Goal: Task Accomplishment & Management: Manage account settings

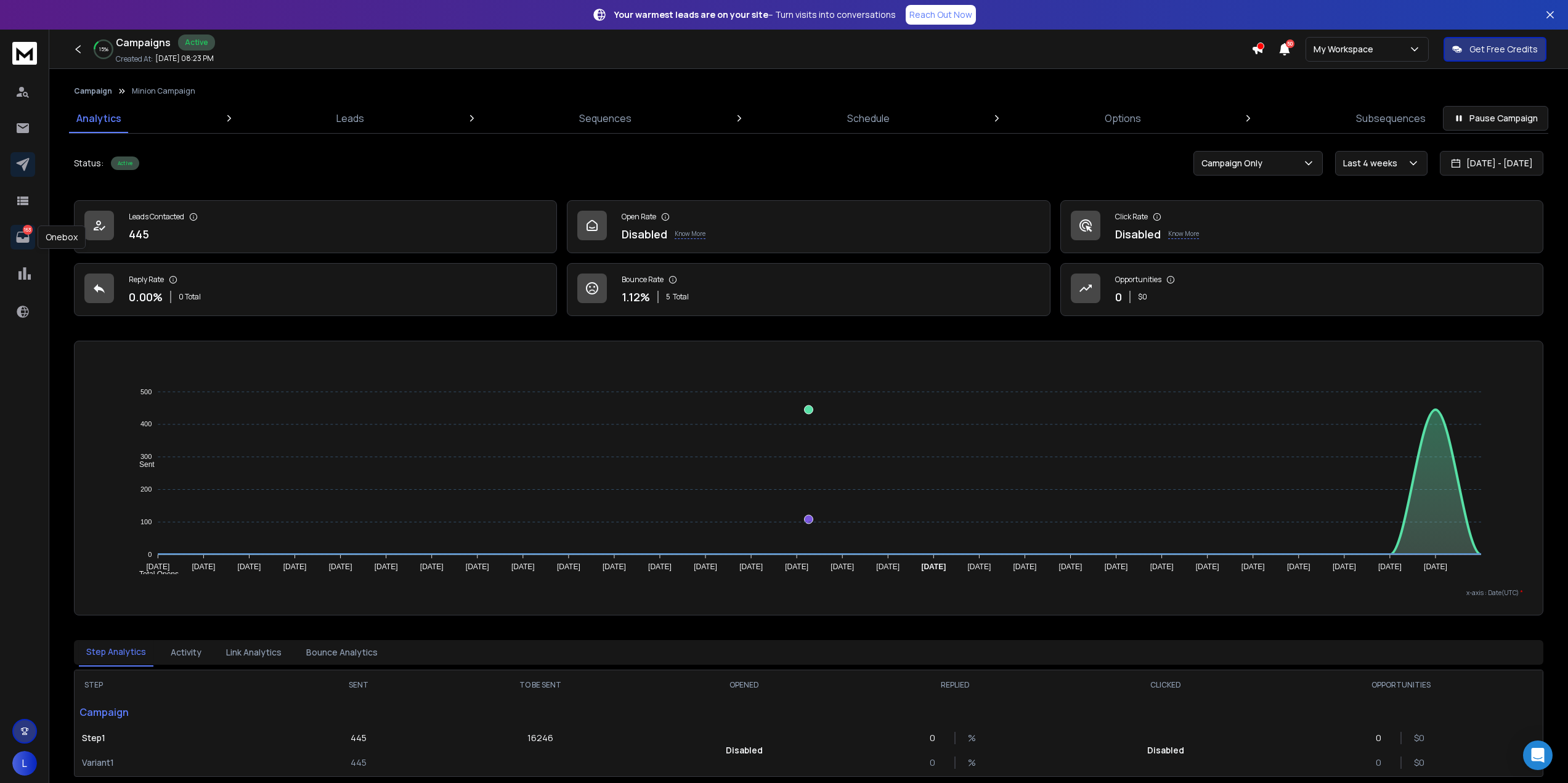
click at [15, 236] on icon at bounding box center [22, 237] width 15 height 15
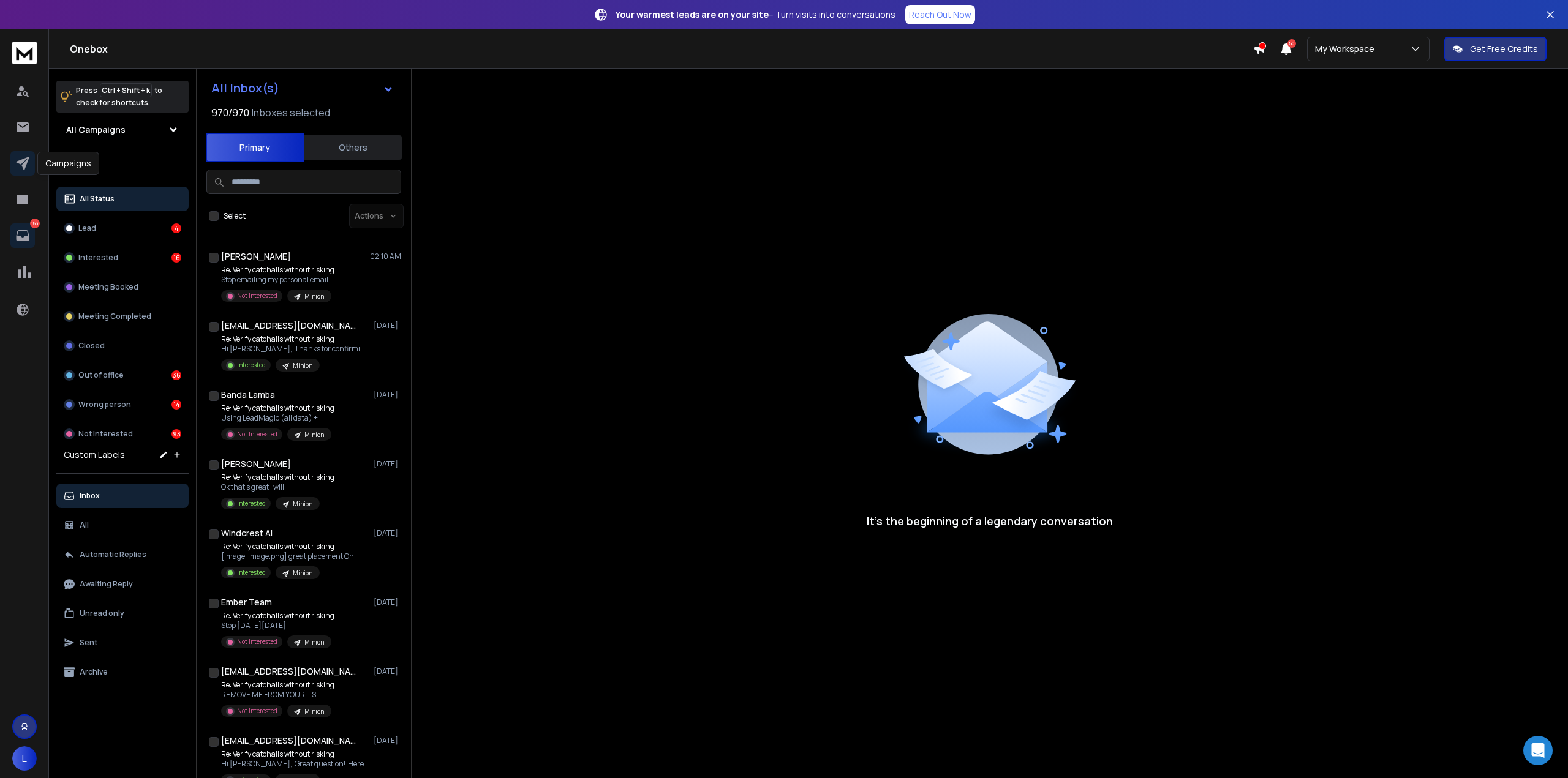
click at [25, 154] on link at bounding box center [22, 163] width 24 height 24
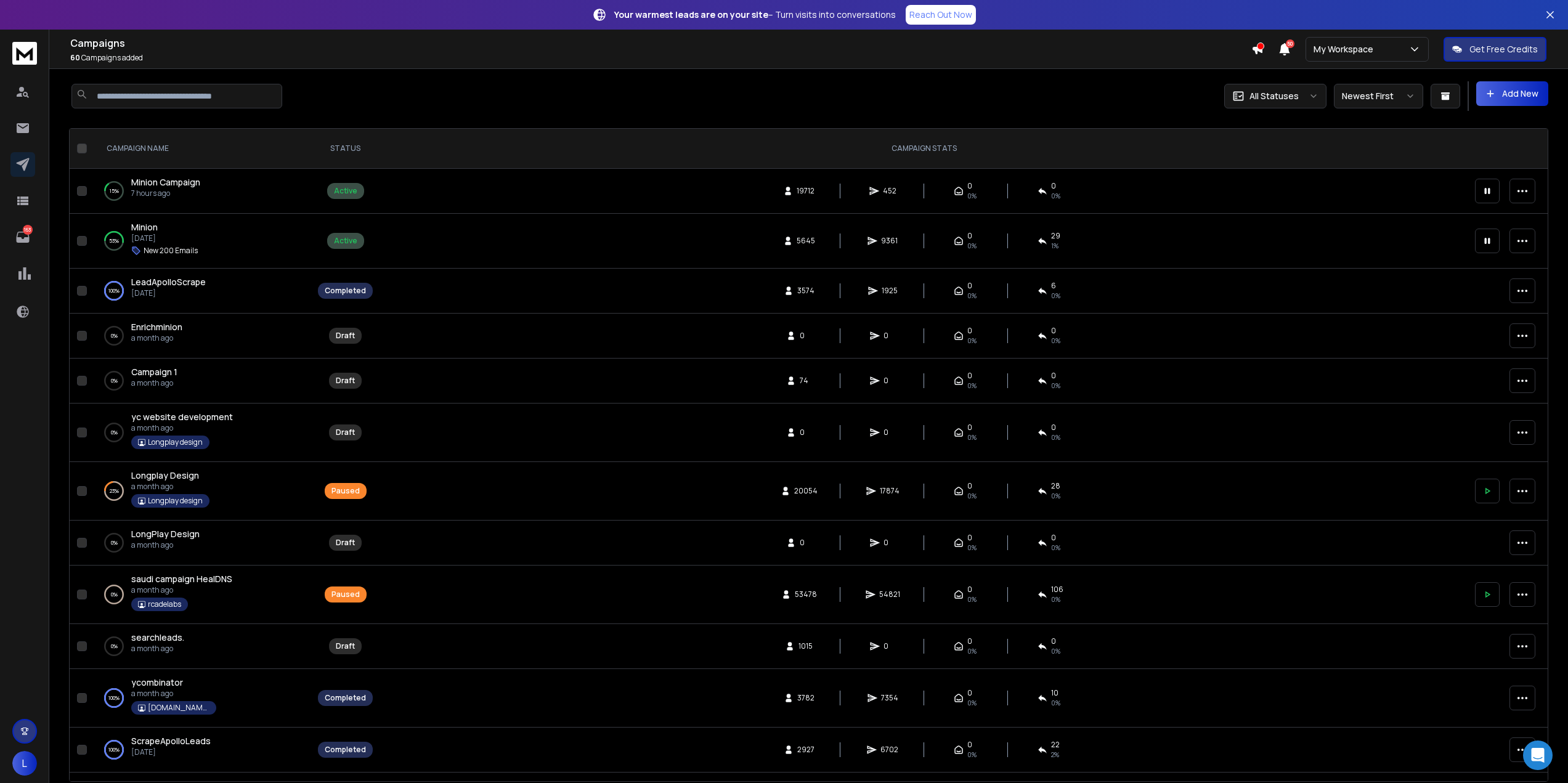
click at [503, 180] on td "19712 452 0 0% 0 0 %" at bounding box center [924, 191] width 1087 height 45
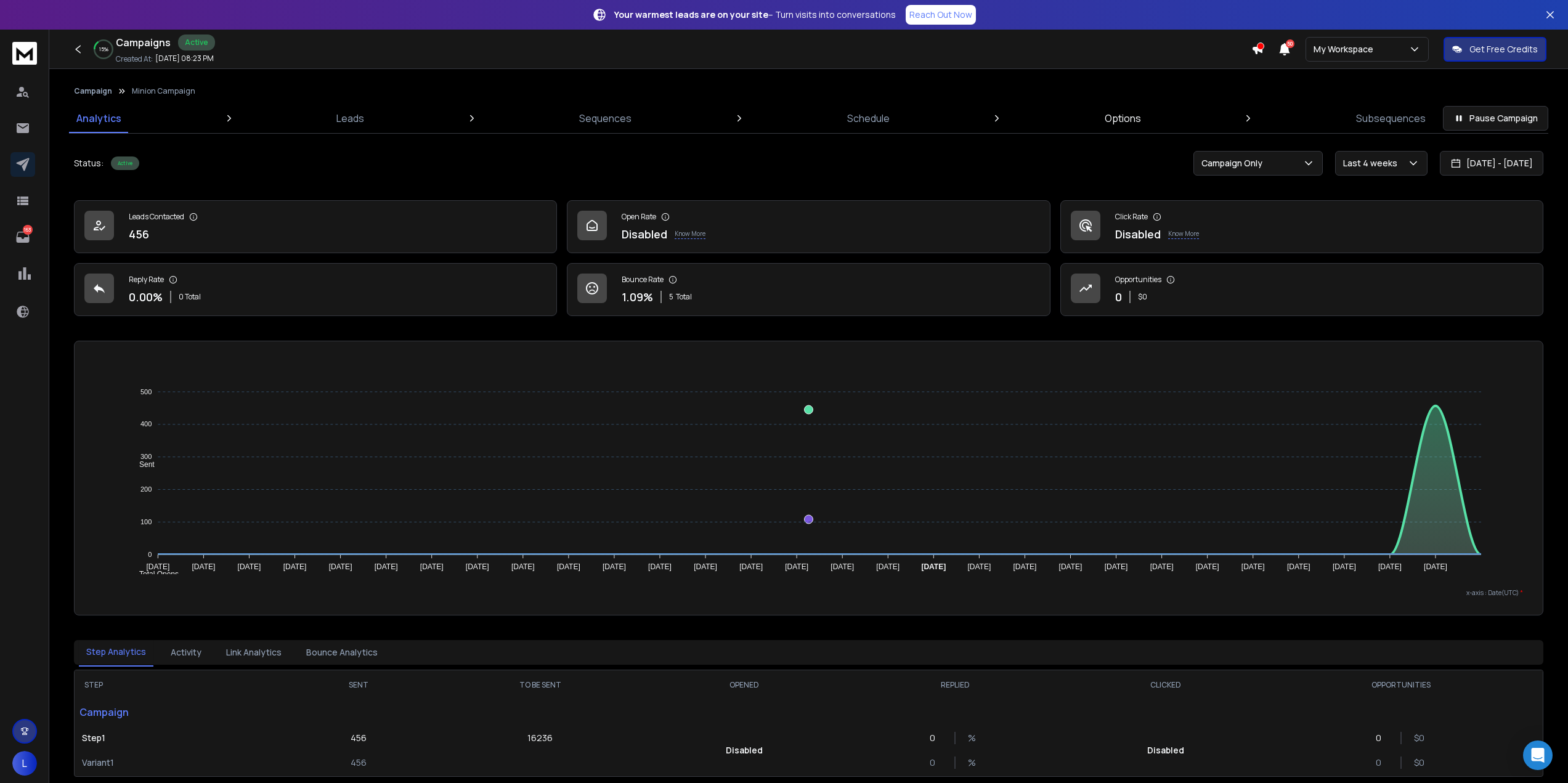
click at [1132, 114] on p "Options" at bounding box center [1123, 118] width 37 height 15
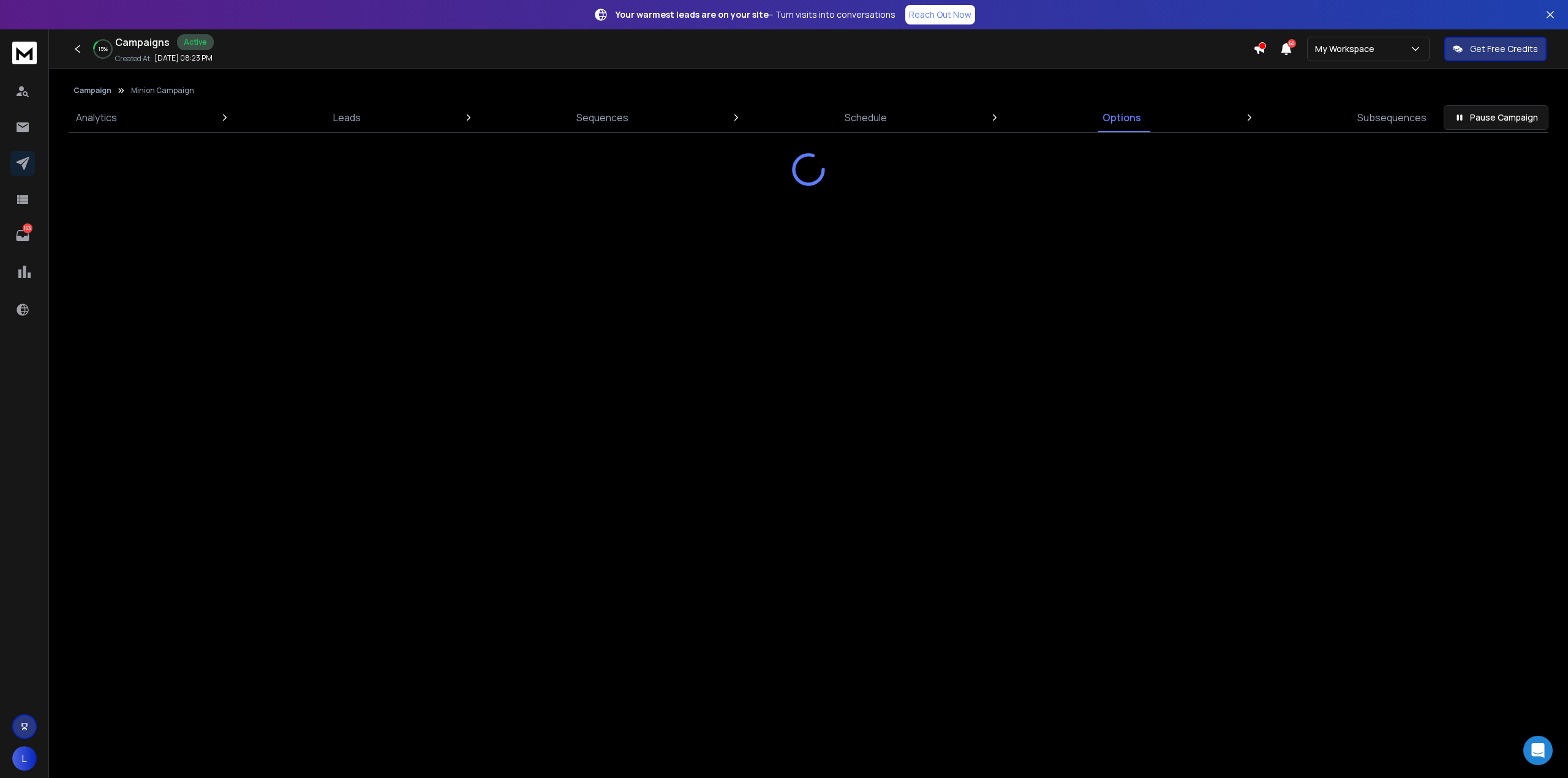
select select "**********"
select select "*"
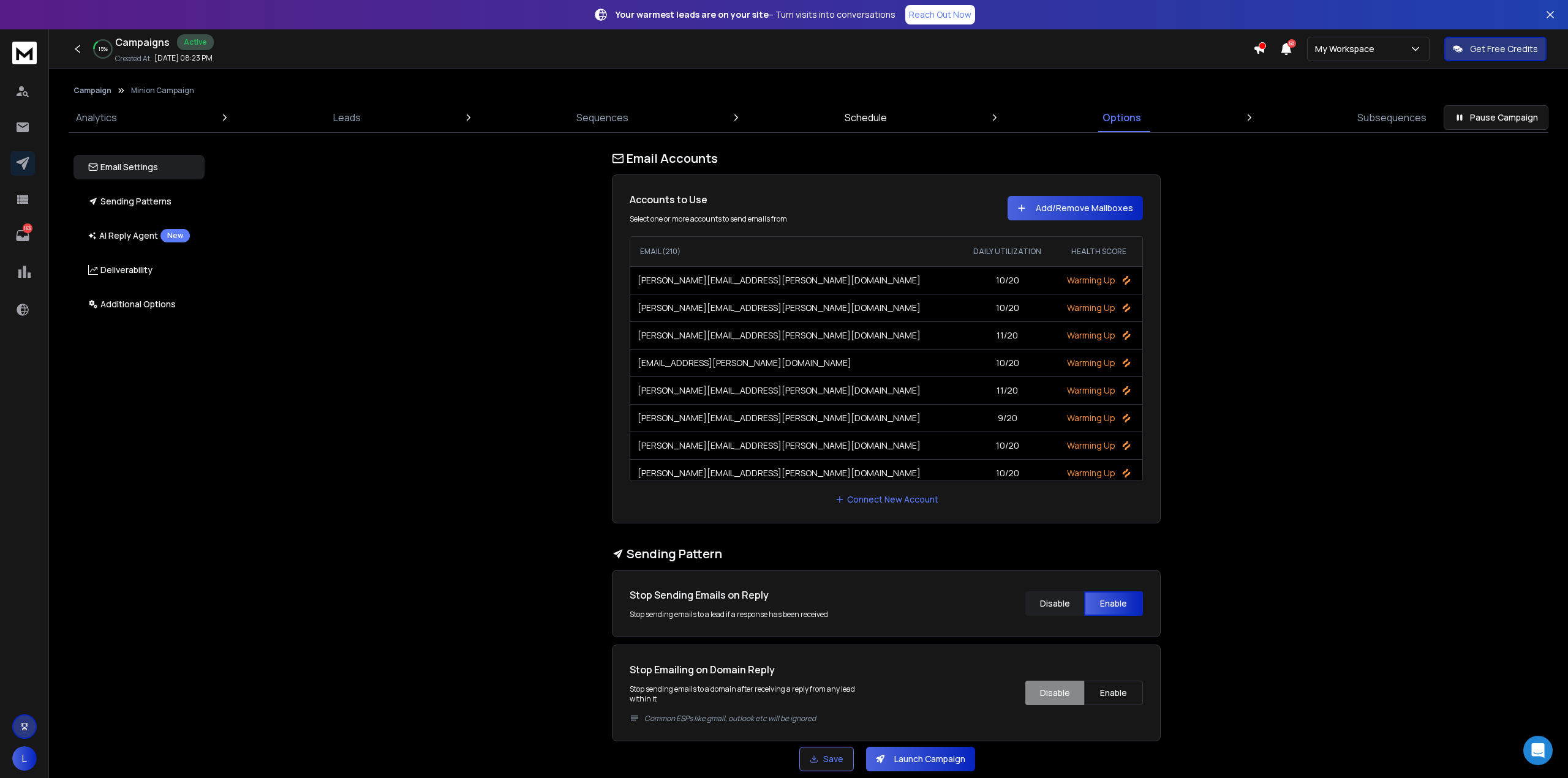
click at [879, 112] on p "Schedule" at bounding box center [866, 117] width 43 height 15
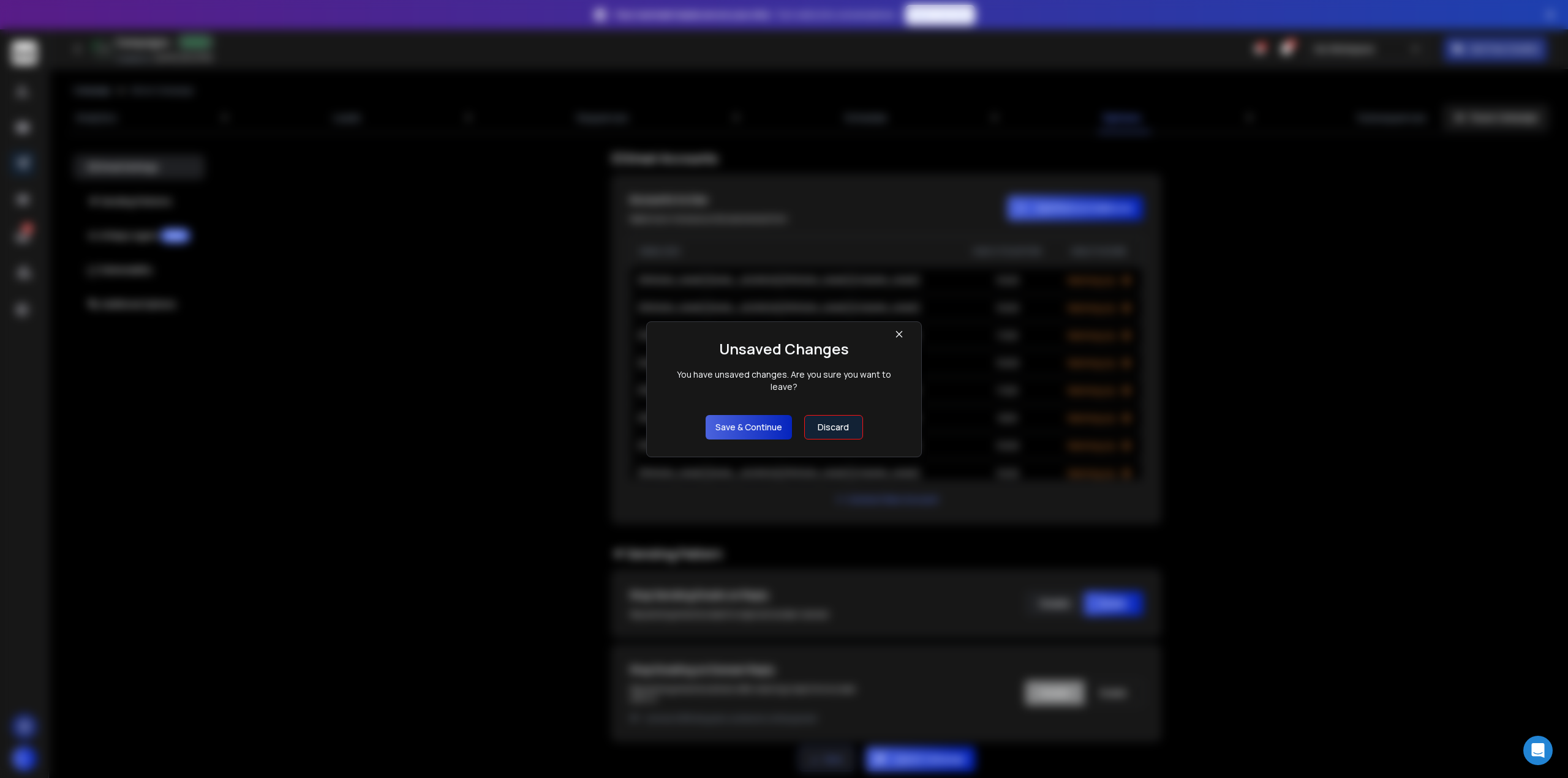
click at [775, 415] on button "Save & Continue" at bounding box center [749, 426] width 86 height 24
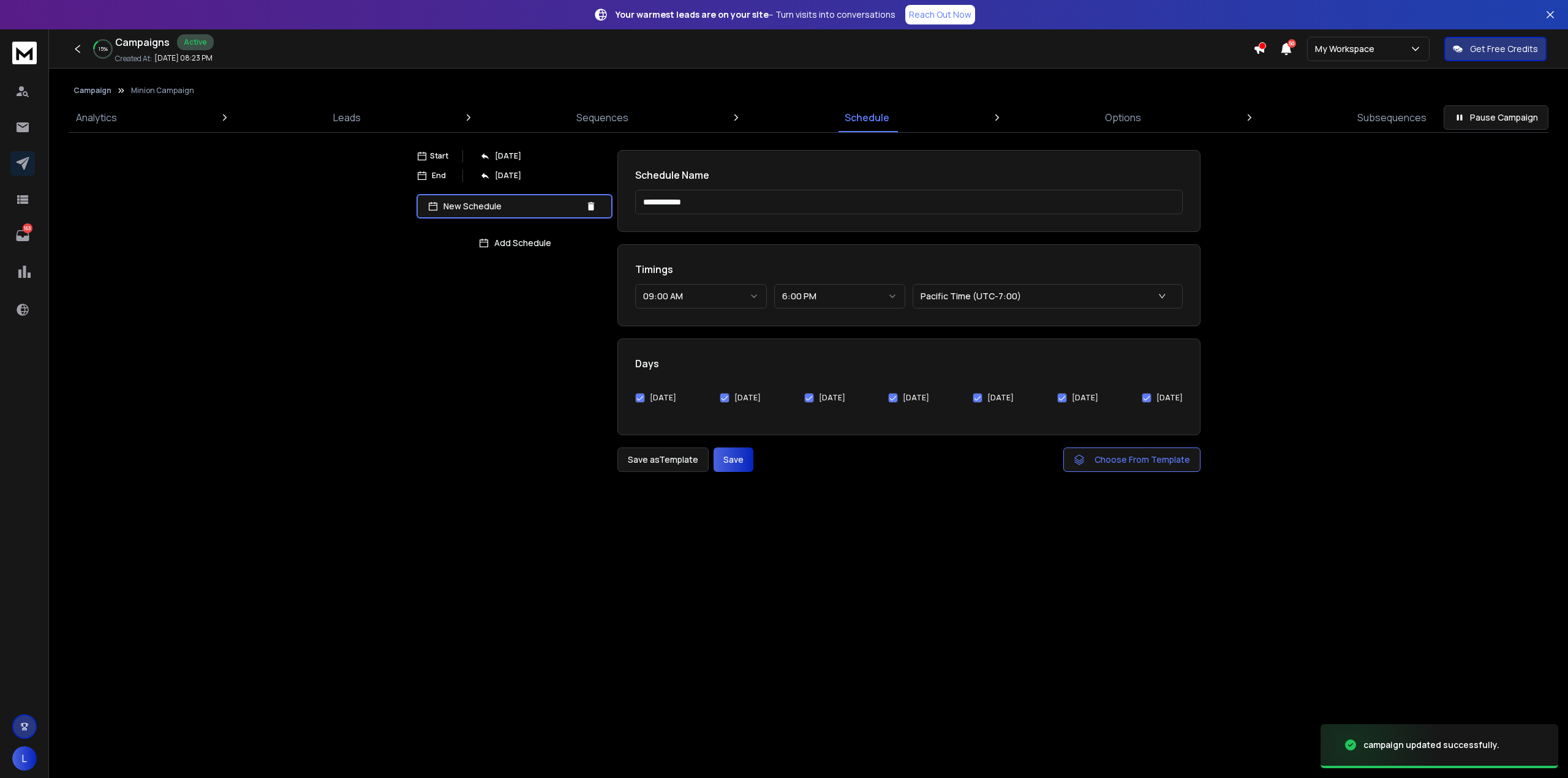
click at [834, 305] on button "6:00 PM" at bounding box center [839, 296] width 132 height 24
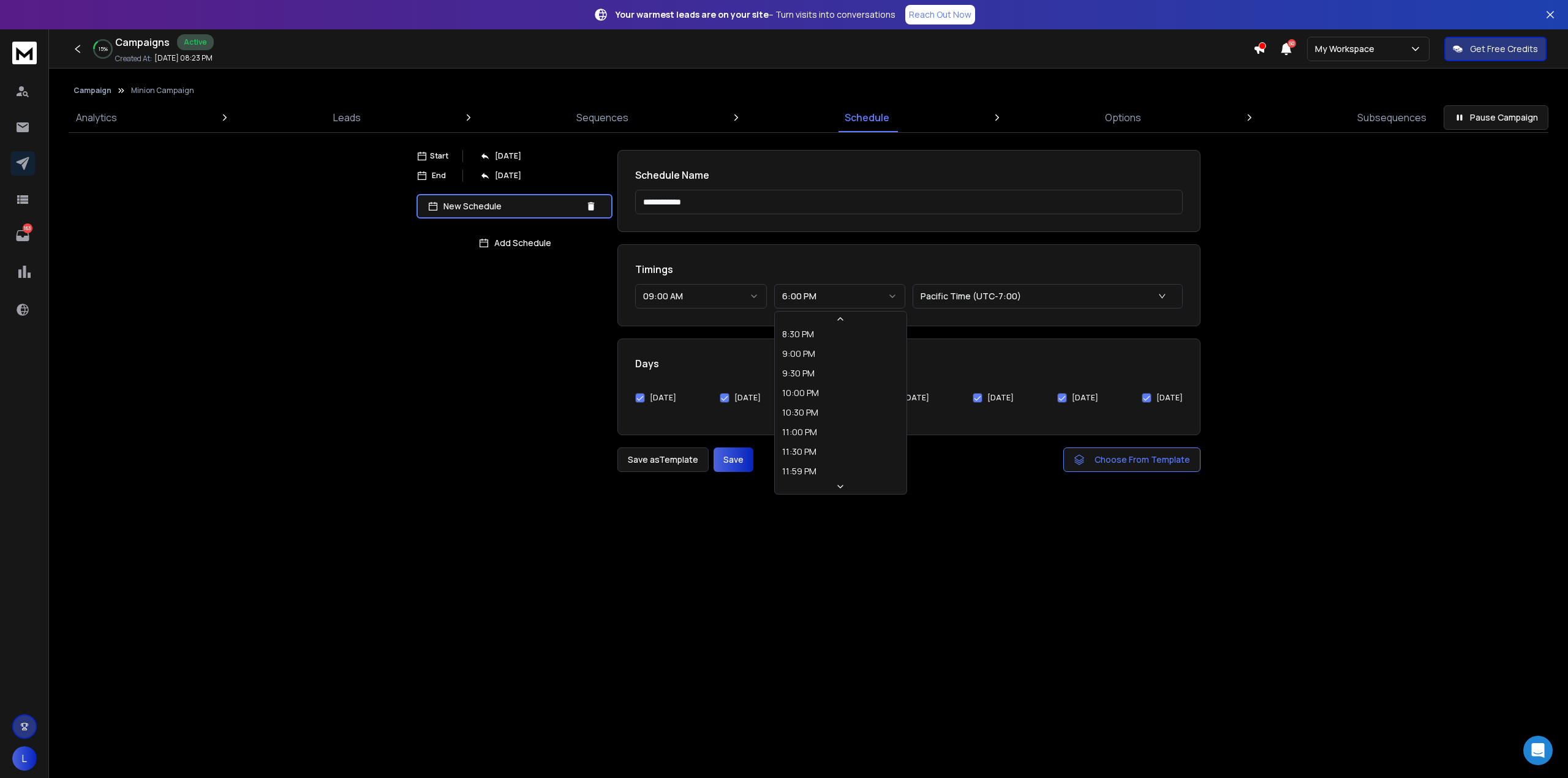
scroll to position [425, 0]
select select "********"
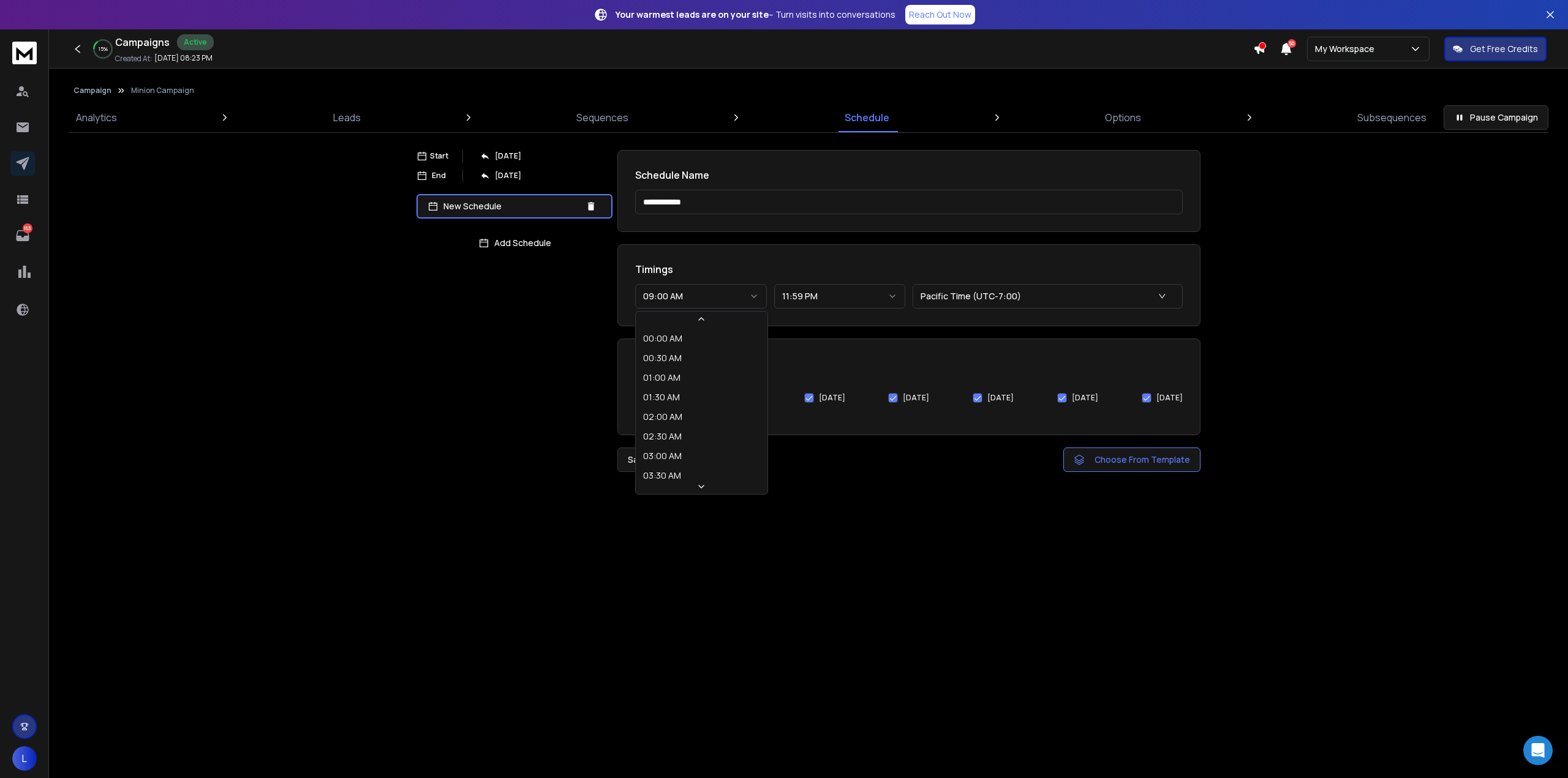
click at [730, 301] on button "09:00 AM" at bounding box center [700, 296] width 132 height 24
select select "********"
click at [749, 467] on button "Save" at bounding box center [734, 460] width 39 height 24
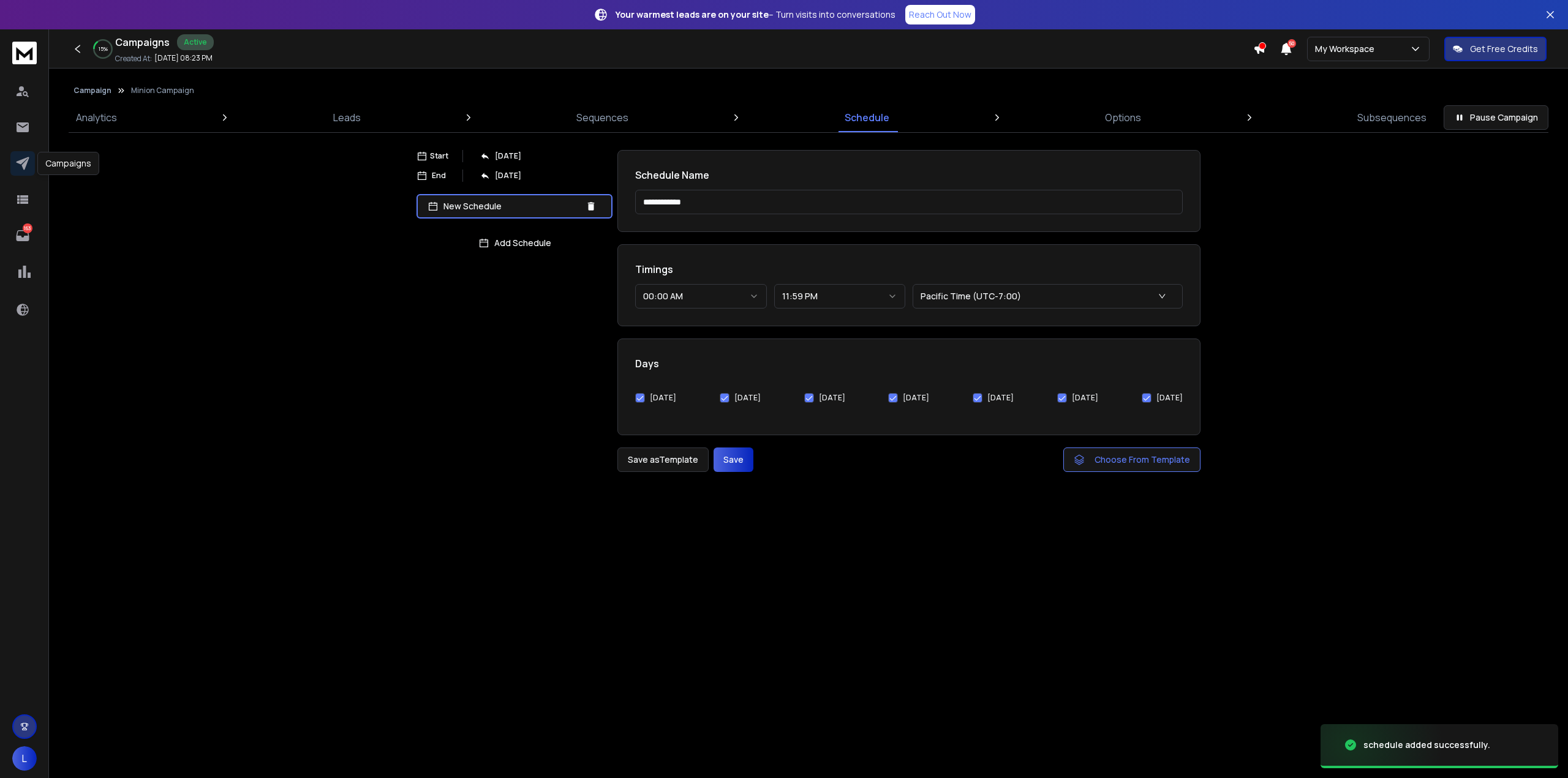
click at [18, 154] on link at bounding box center [22, 163] width 24 height 24
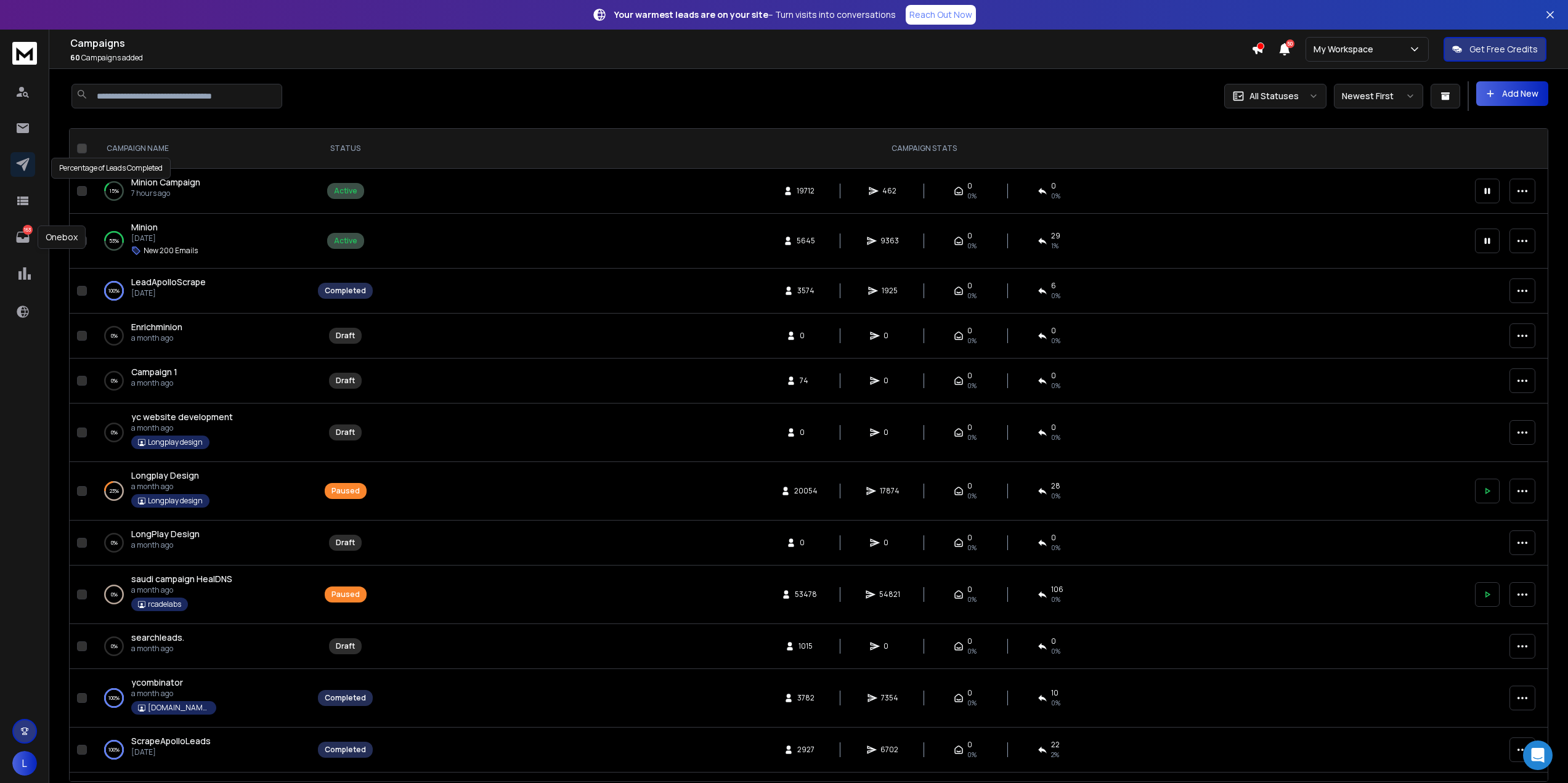
click at [133, 192] on p "7 hours ago" at bounding box center [165, 194] width 69 height 10
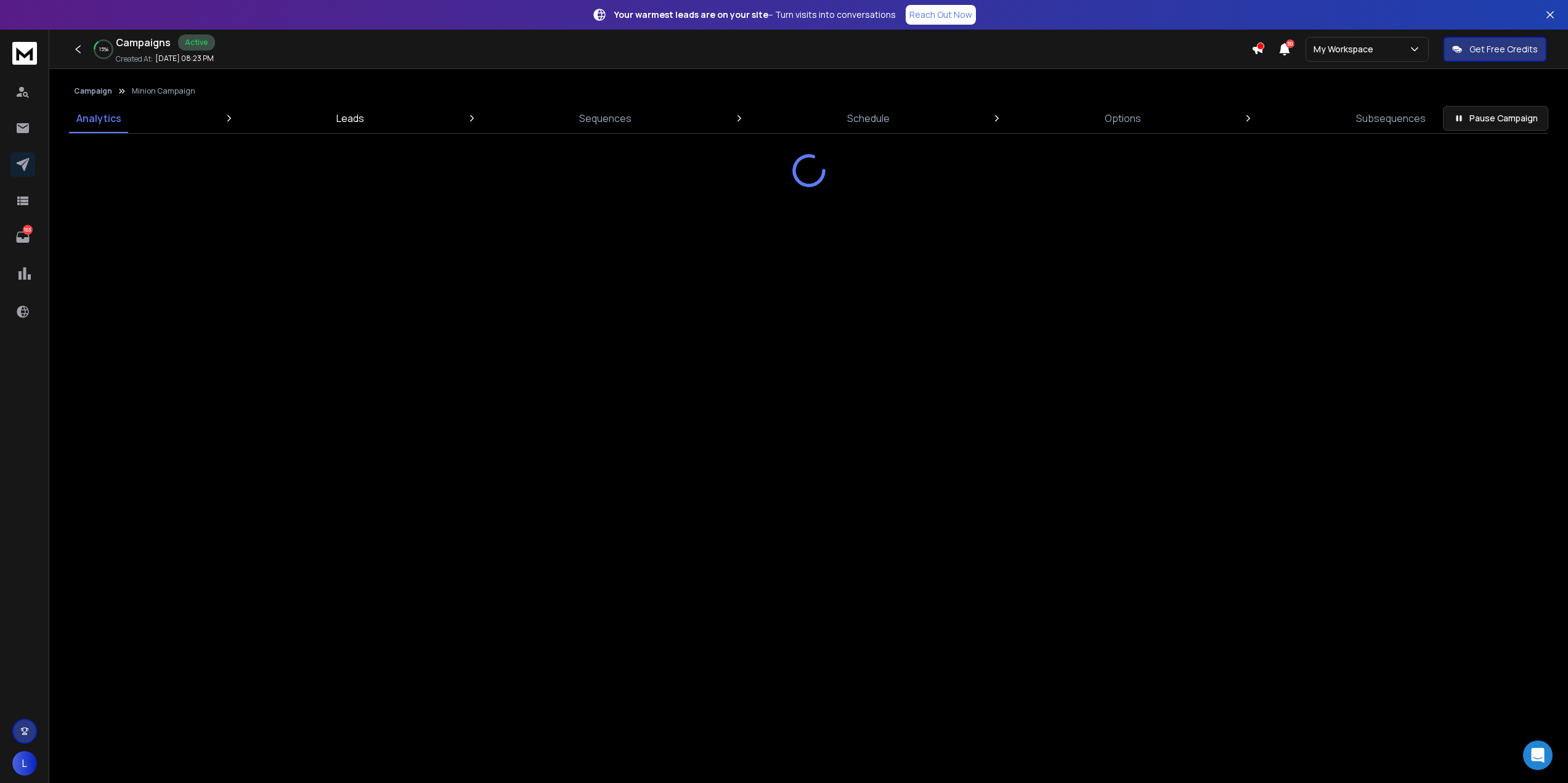
click at [359, 121] on p "Leads" at bounding box center [350, 118] width 28 height 15
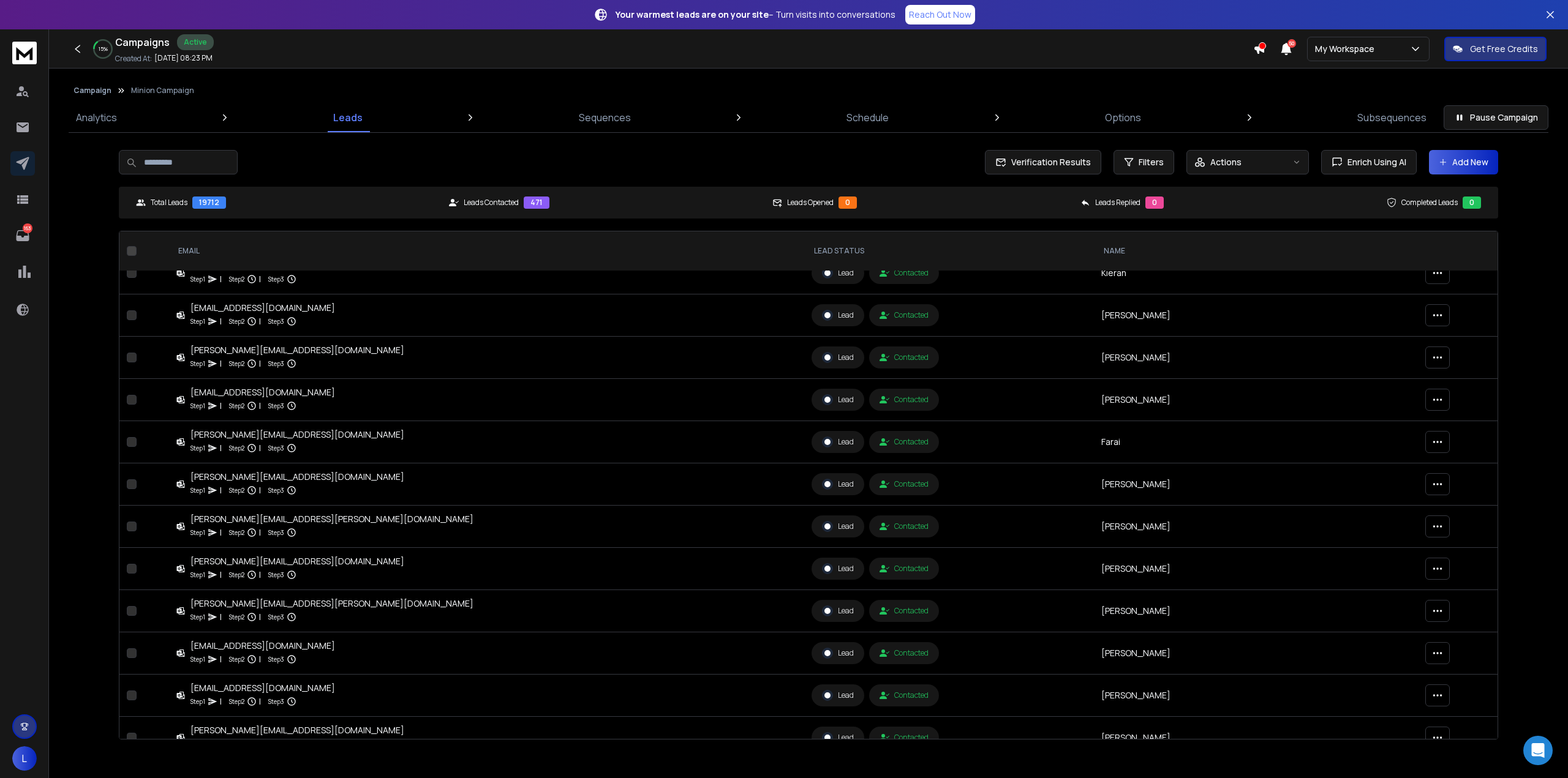
scroll to position [3765, 0]
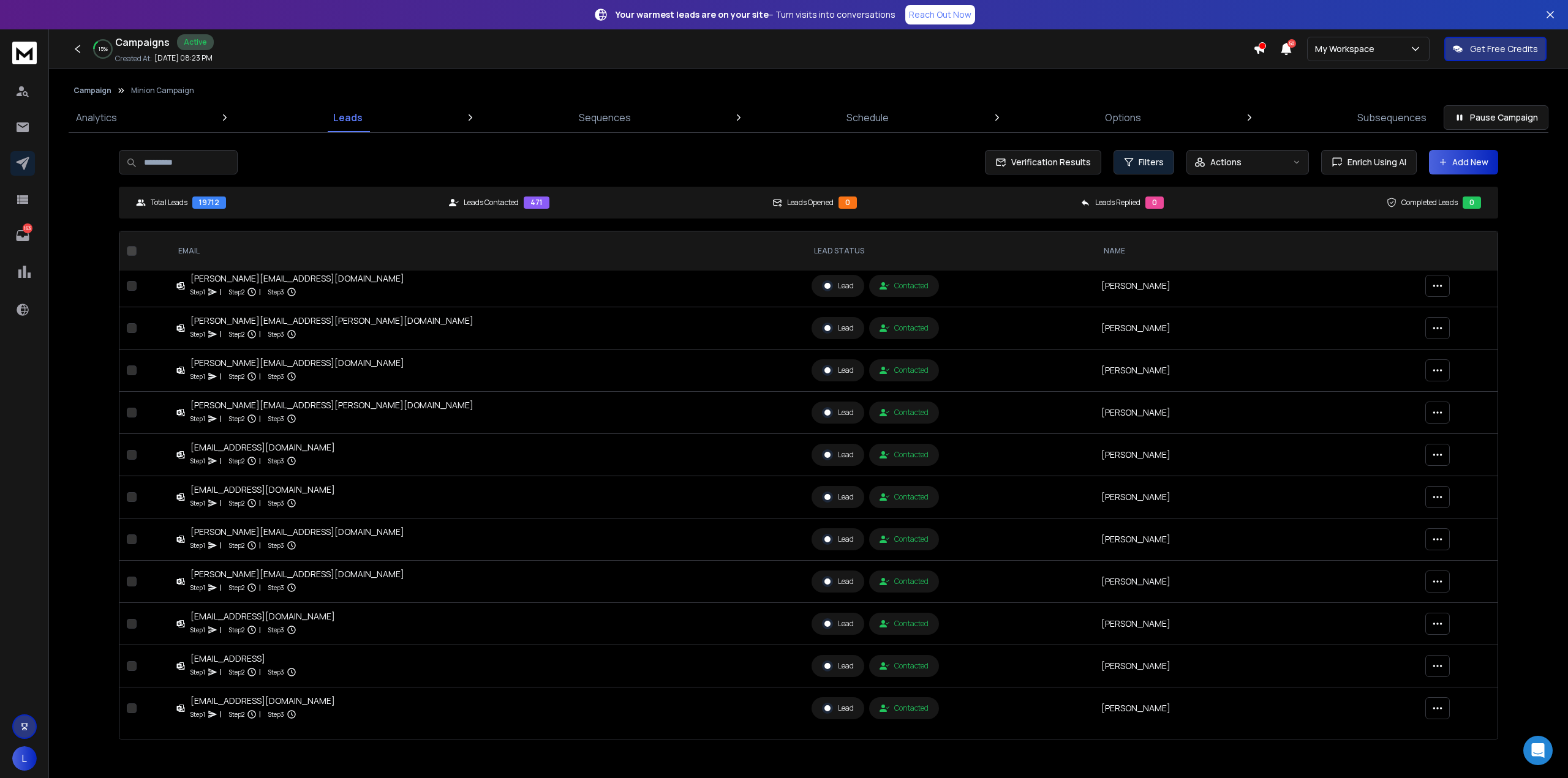
click at [1148, 166] on span "Filters" at bounding box center [1151, 162] width 25 height 13
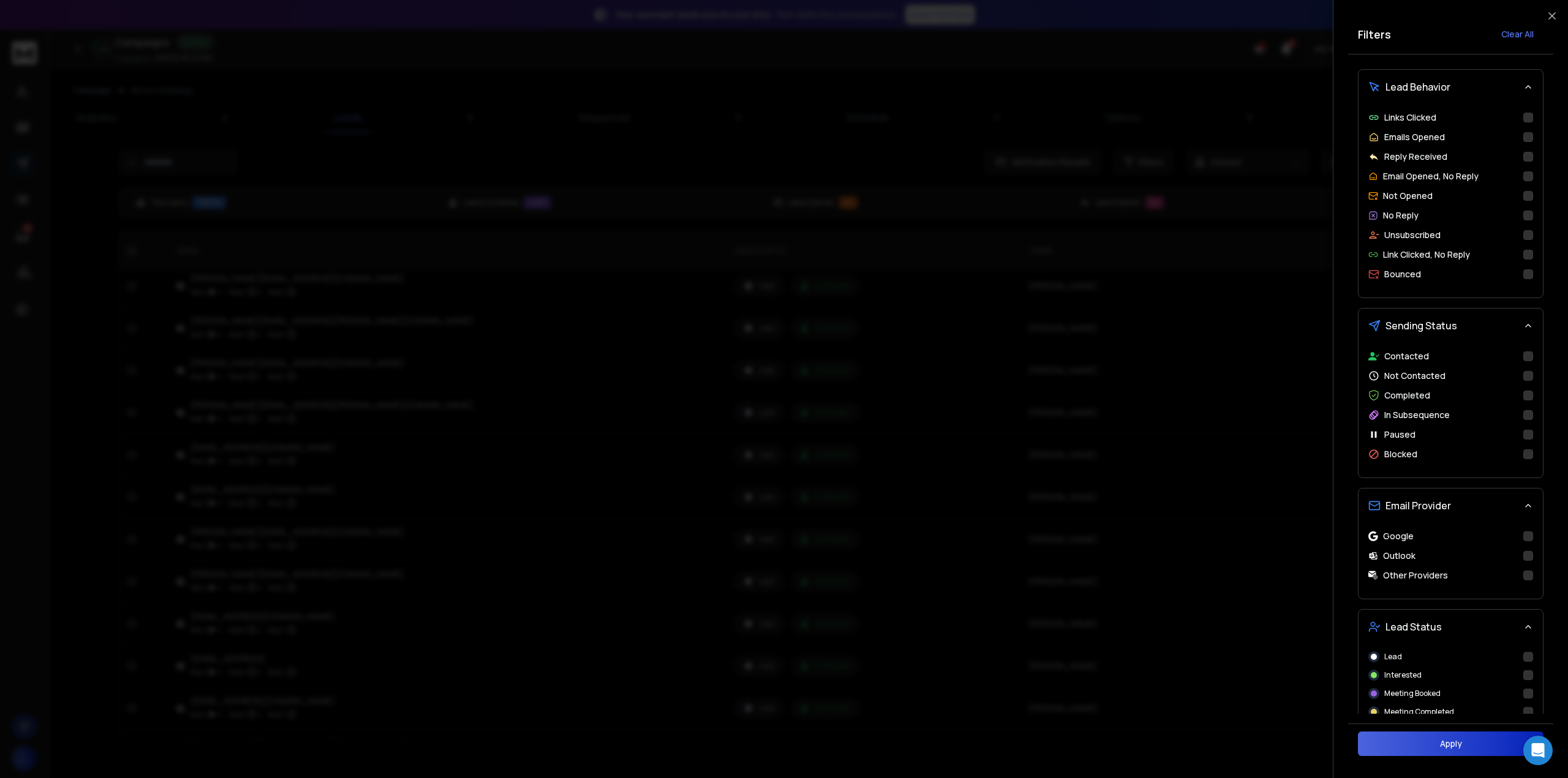
click at [1405, 458] on p "Blocked" at bounding box center [1401, 454] width 33 height 13
click at [1523, 458] on button "Blocked" at bounding box center [1528, 454] width 9 height 9
click at [1450, 734] on button "Apply" at bounding box center [1450, 743] width 185 height 24
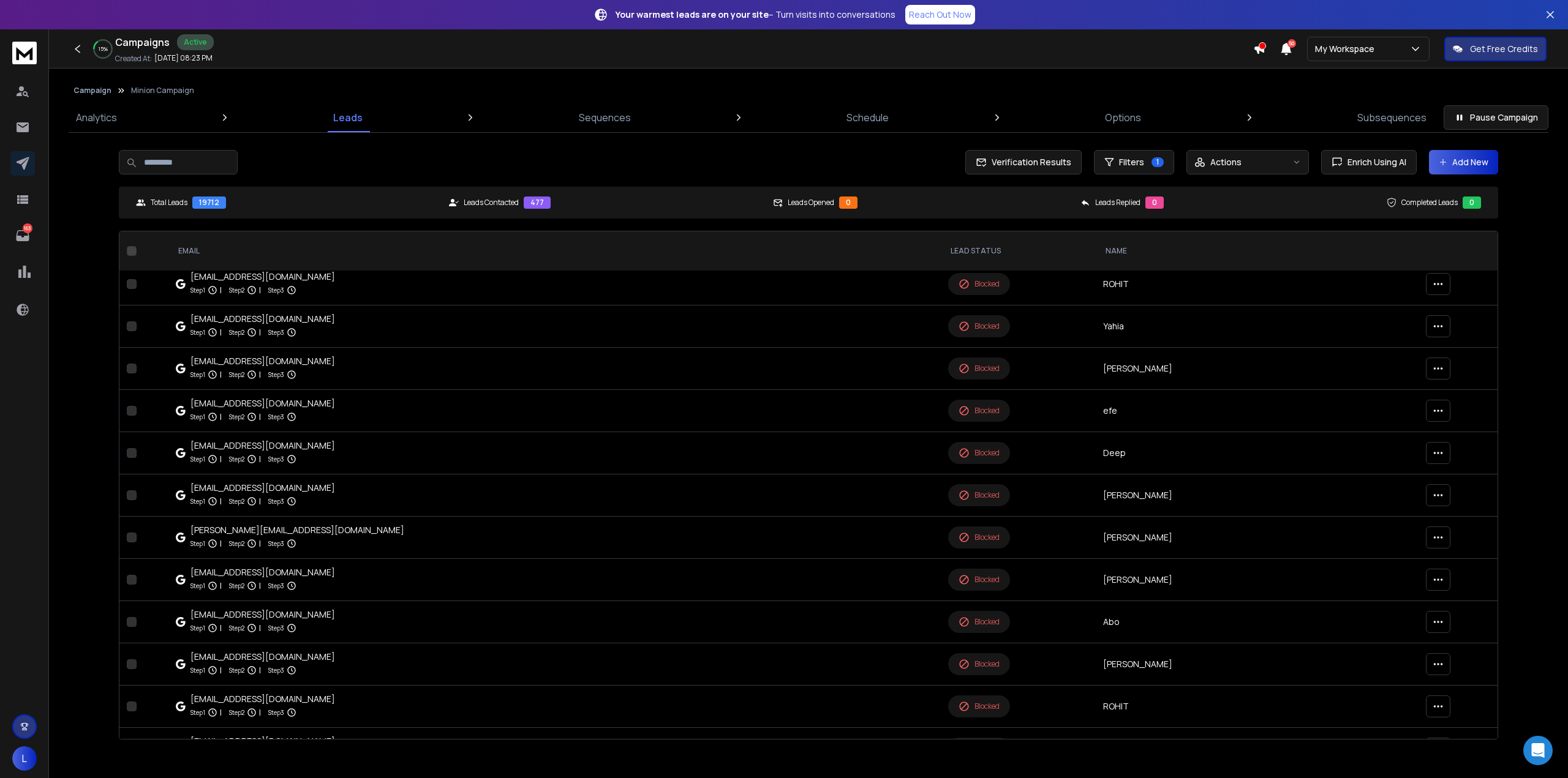
scroll to position [1714, 0]
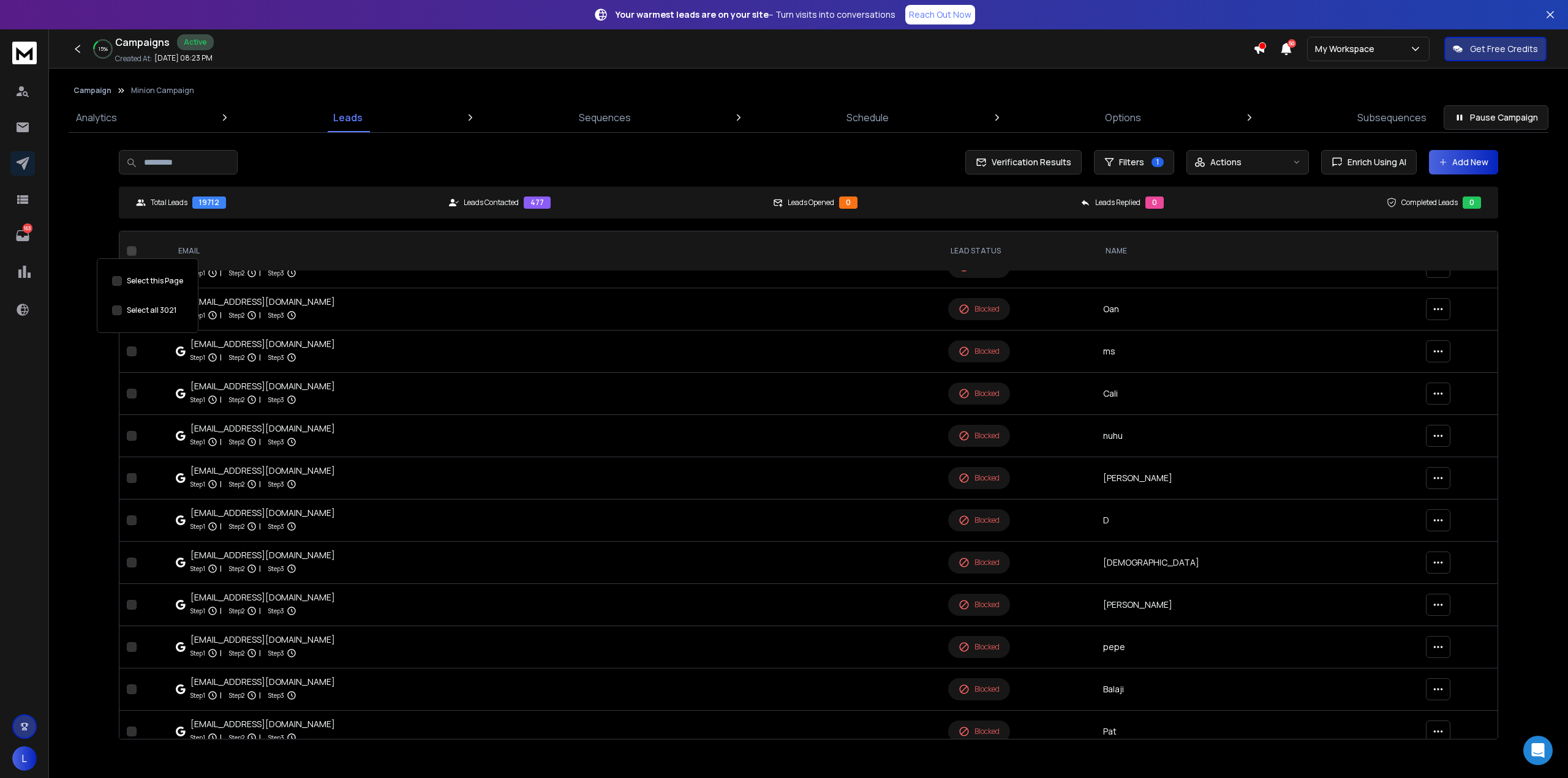
click at [113, 308] on button "Select this Page" at bounding box center [117, 310] width 9 height 9
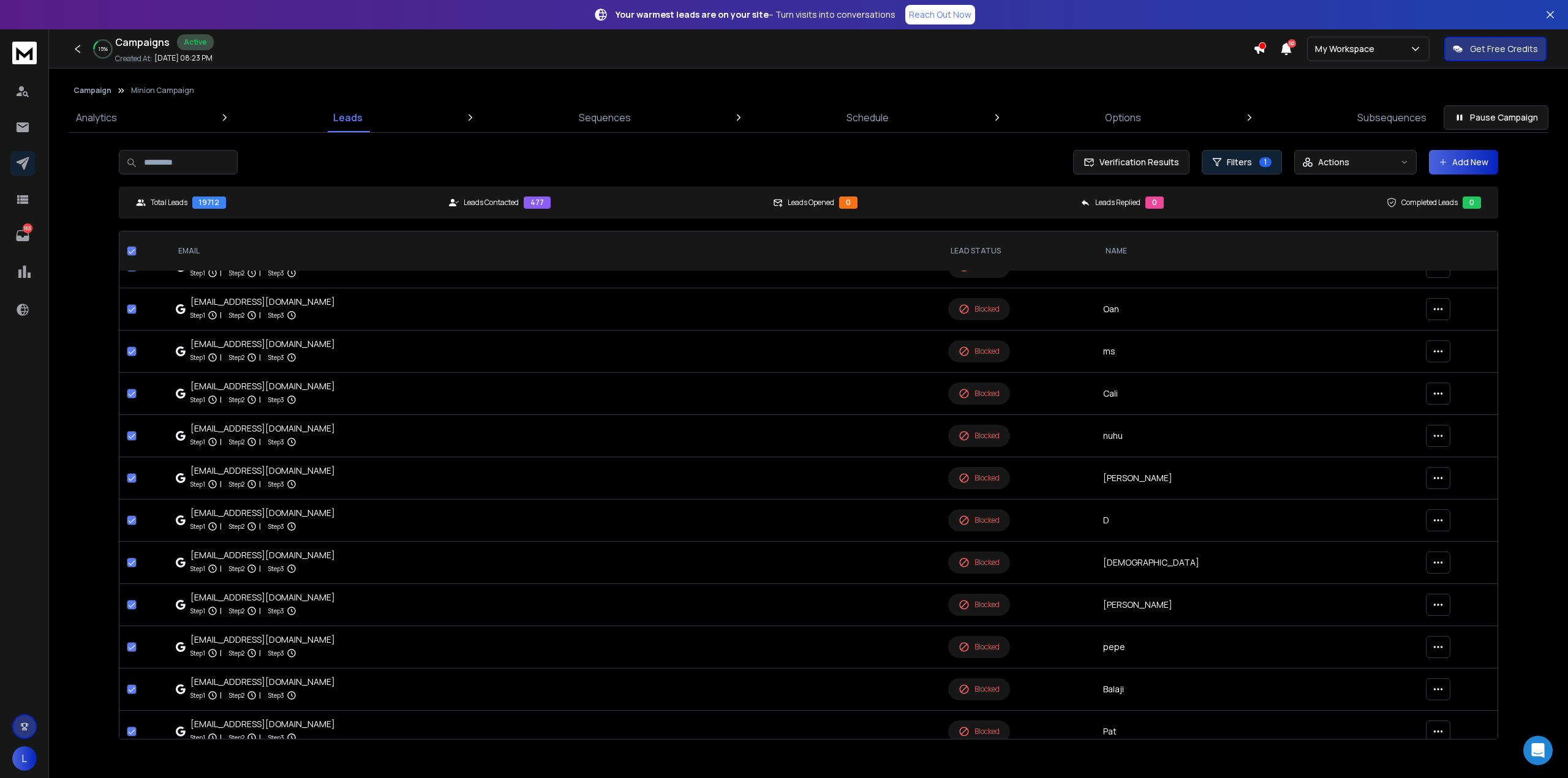
click at [1235, 171] on button "Filters 1" at bounding box center [1241, 162] width 80 height 24
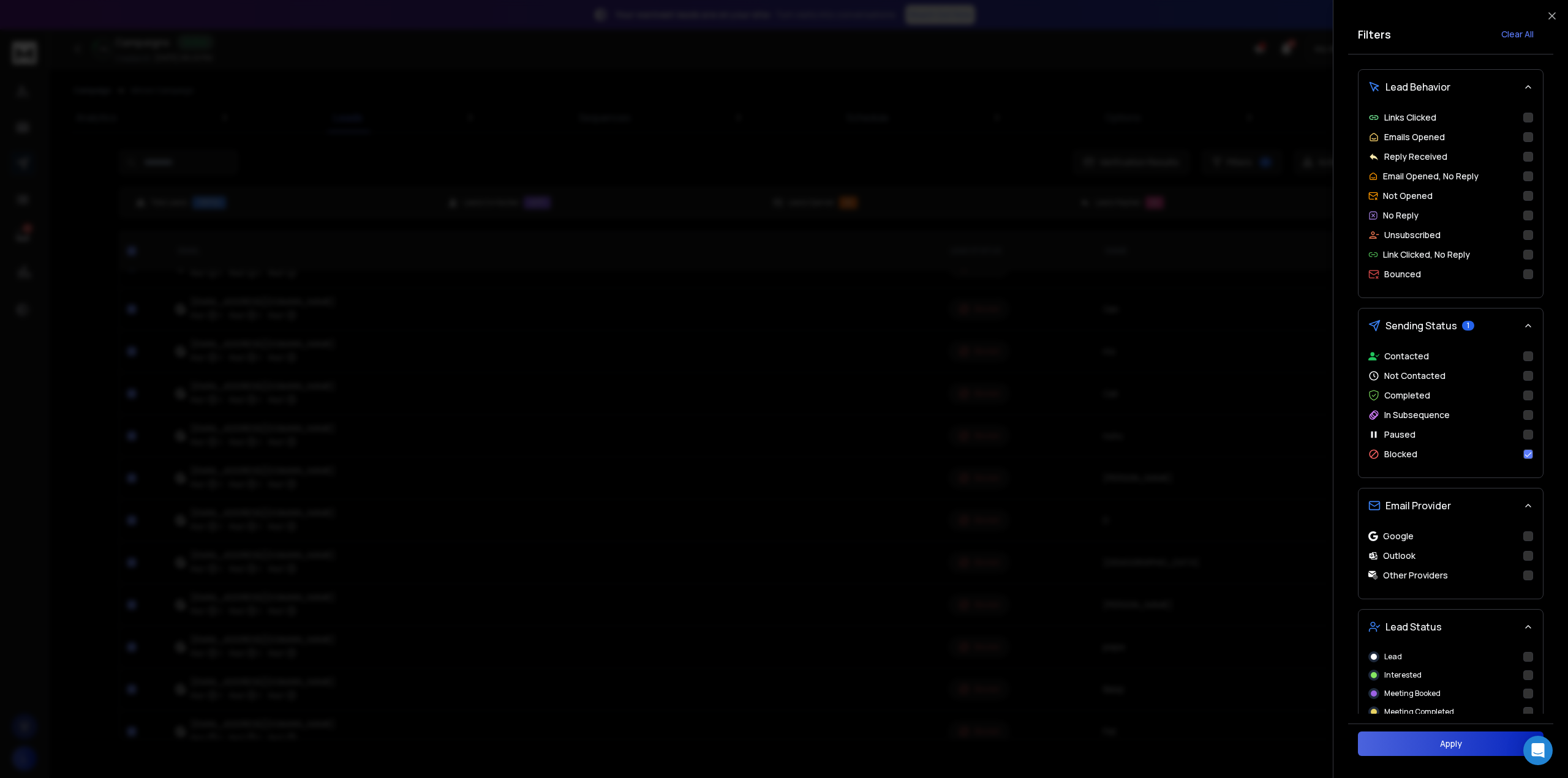
click at [1042, 171] on div at bounding box center [784, 389] width 1568 height 778
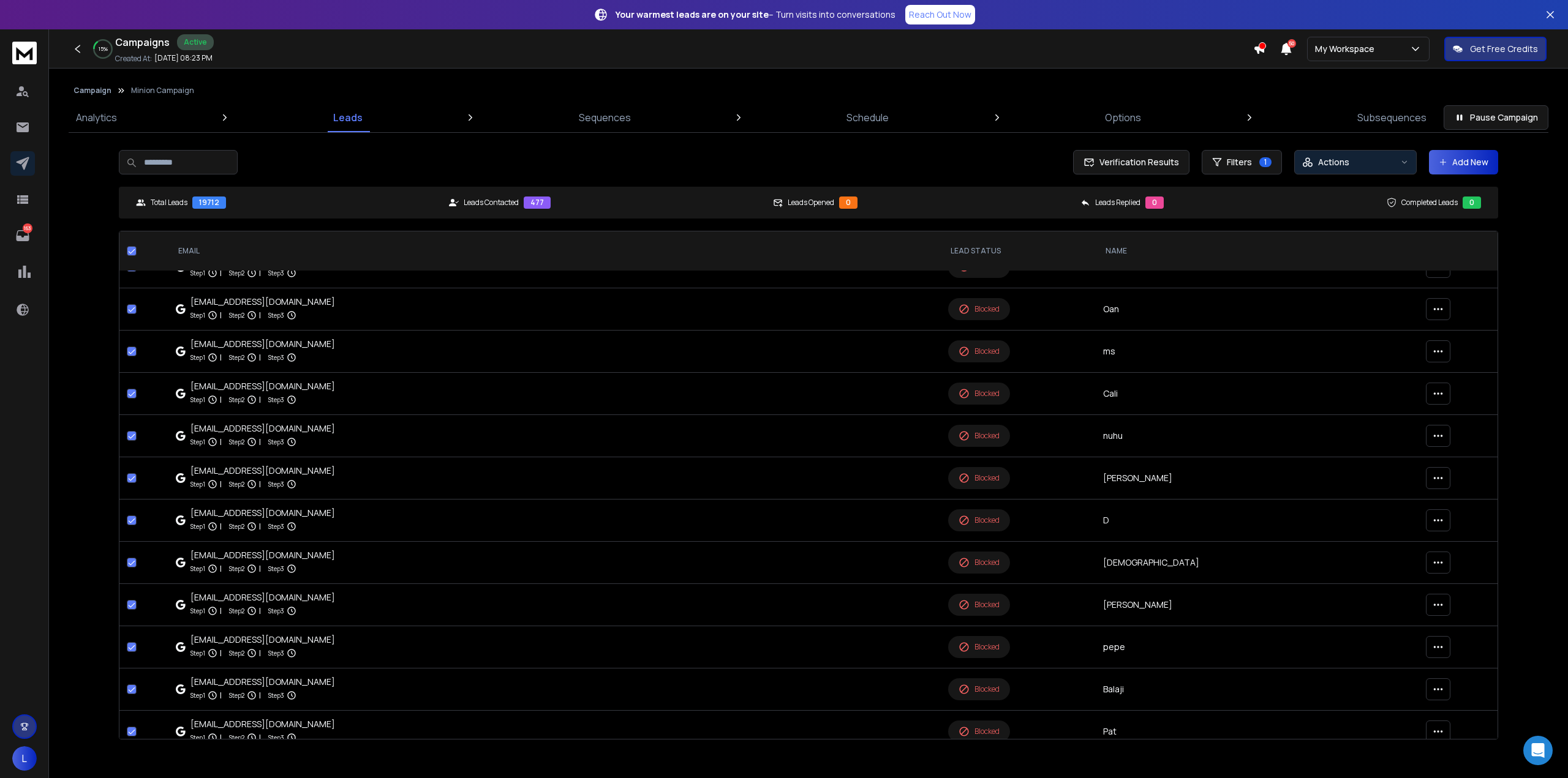
click at [1350, 169] on button "Actions" at bounding box center [1355, 162] width 122 height 24
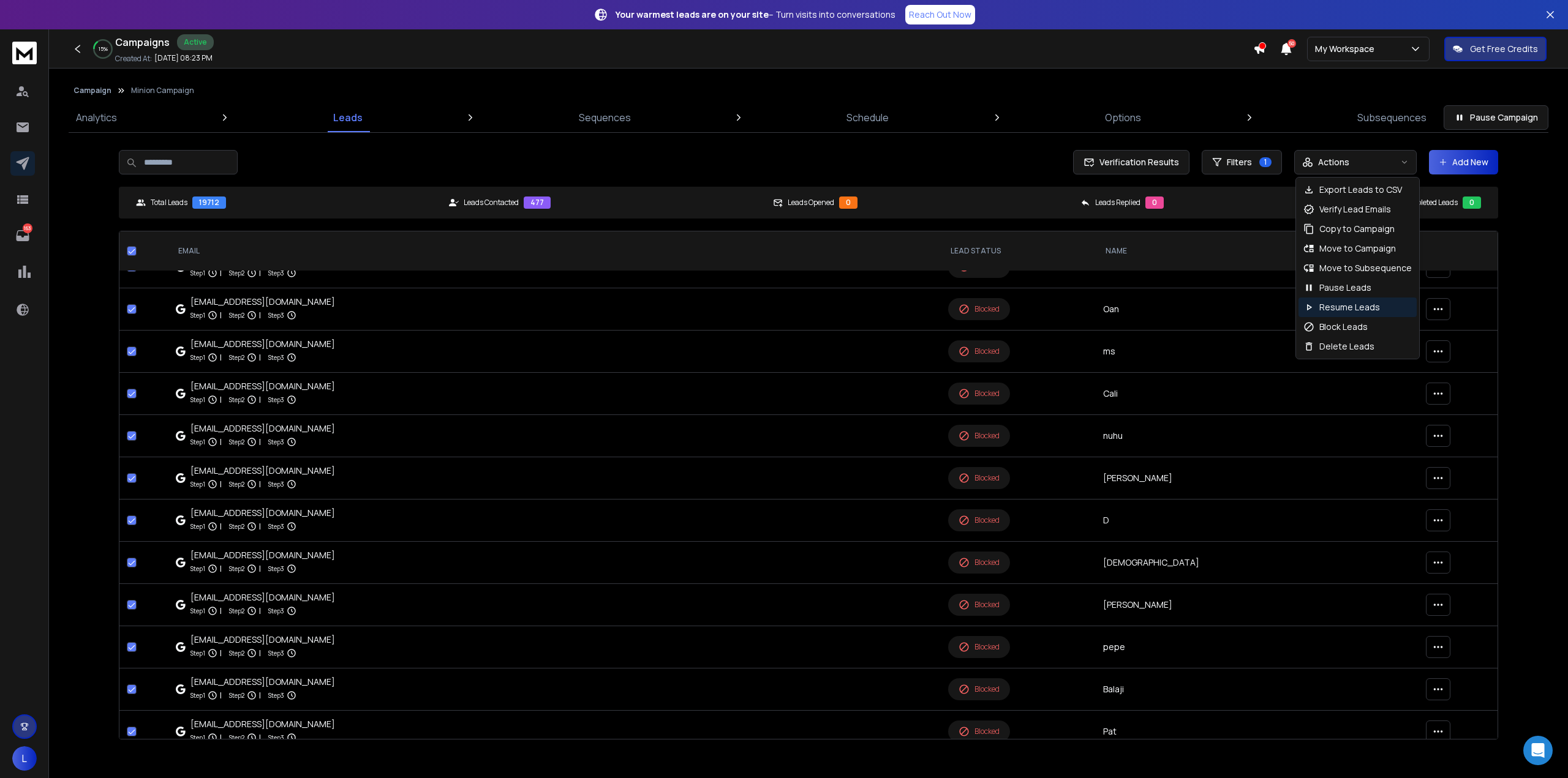
click at [1359, 315] on div "Resume Leads" at bounding box center [1357, 307] width 118 height 20
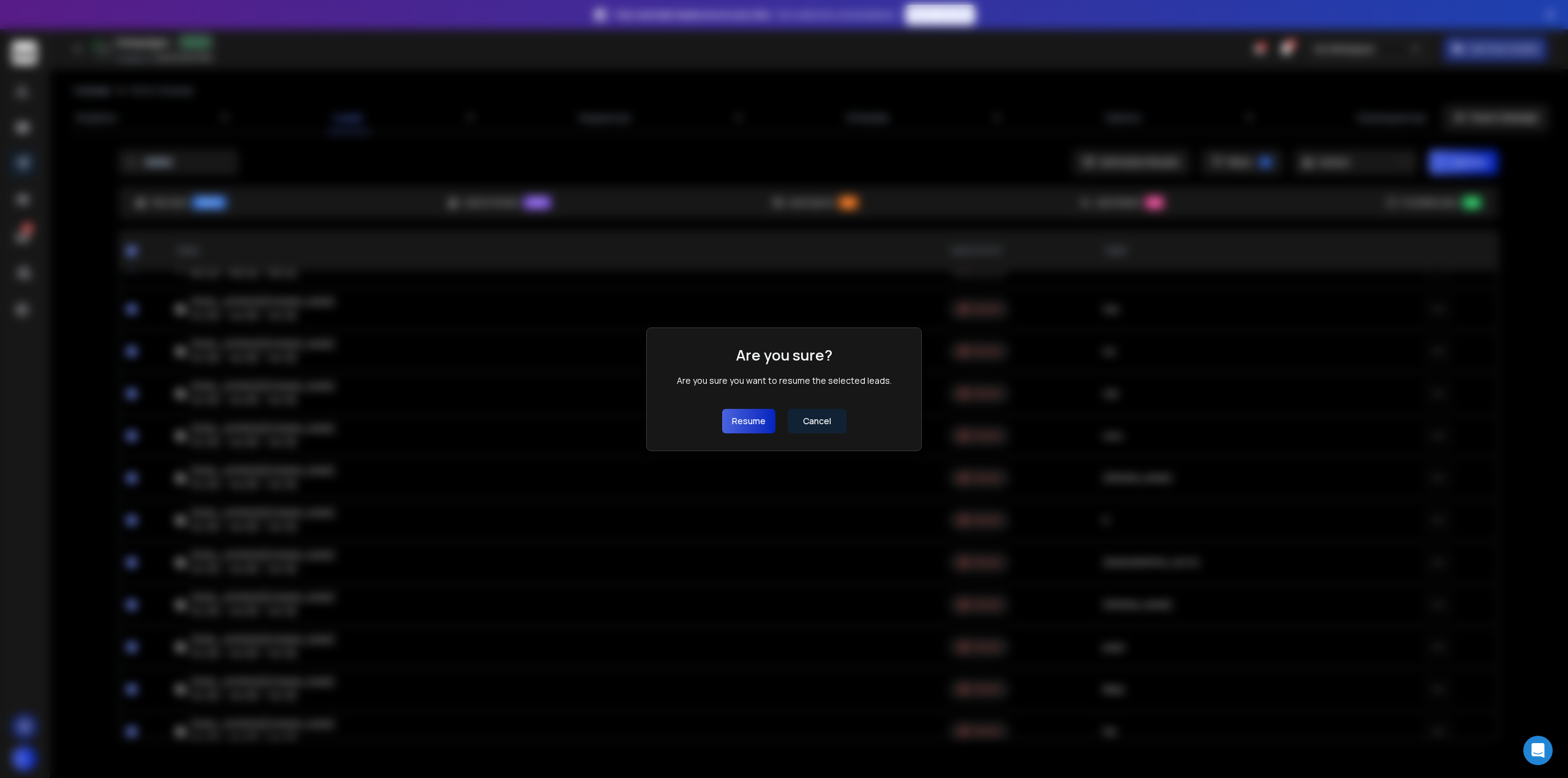
click at [760, 420] on button "Resume" at bounding box center [749, 421] width 54 height 24
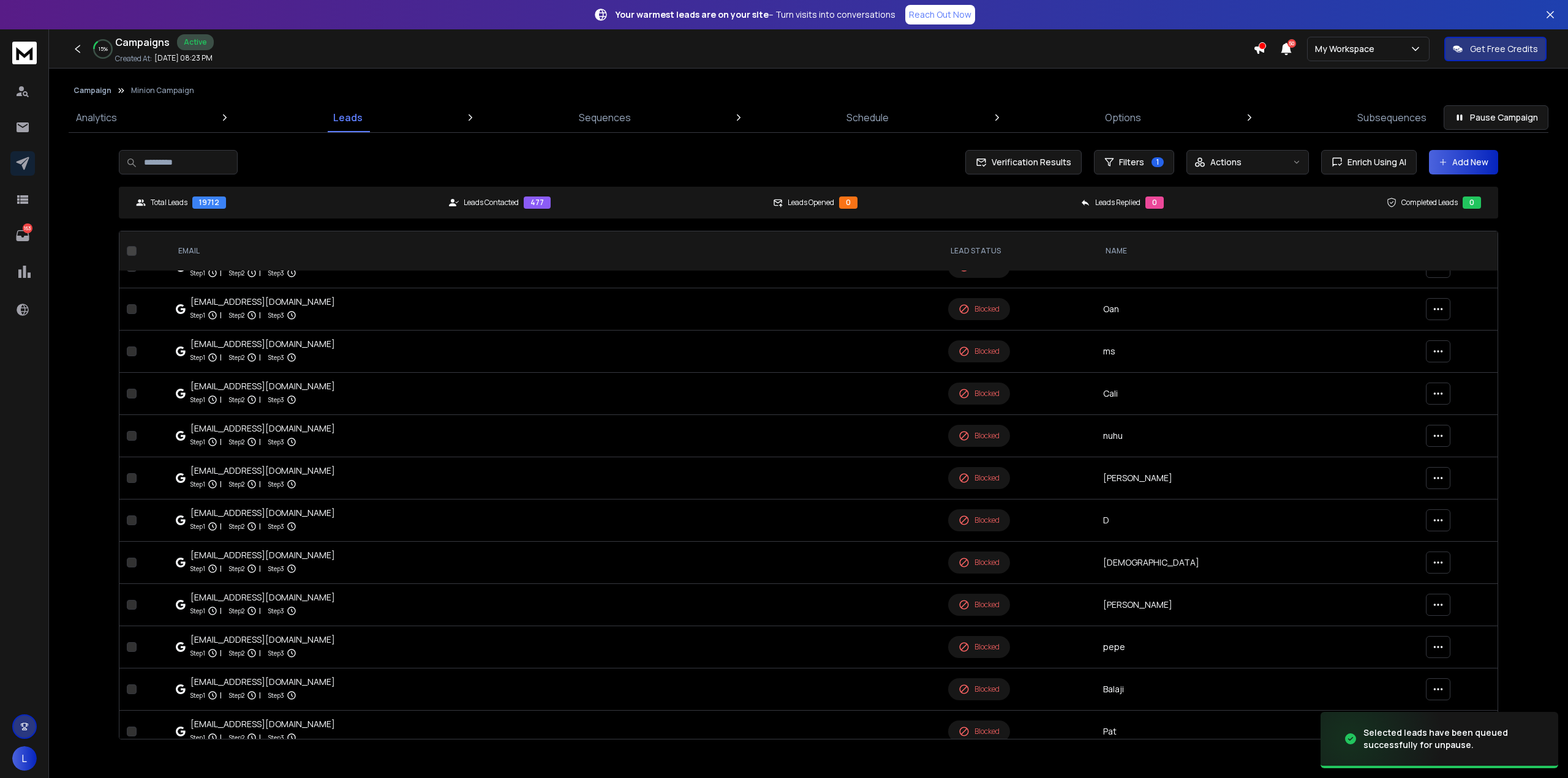
scroll to position [0, 0]
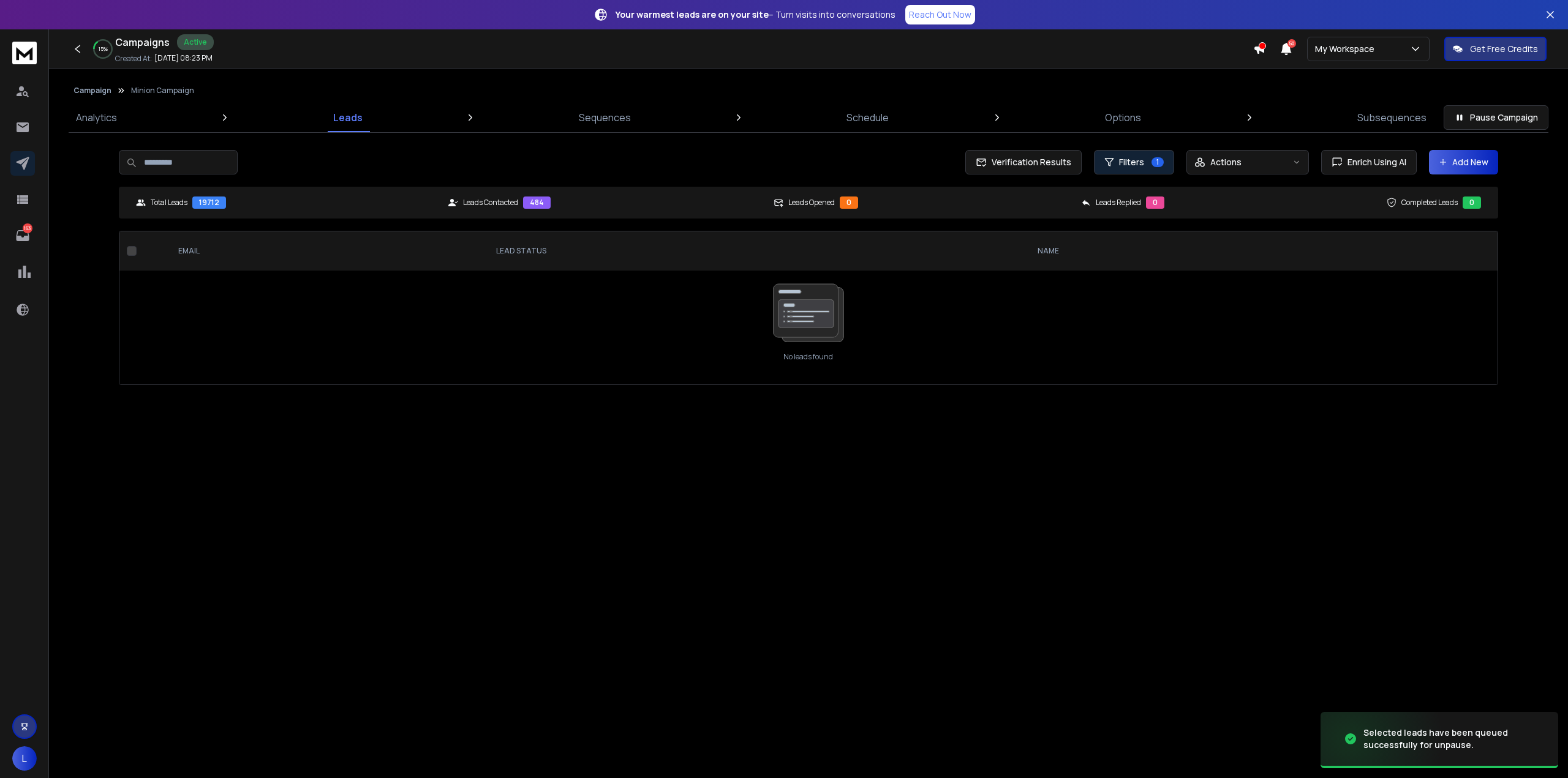
click at [1133, 166] on span "Filters" at bounding box center [1132, 162] width 25 height 13
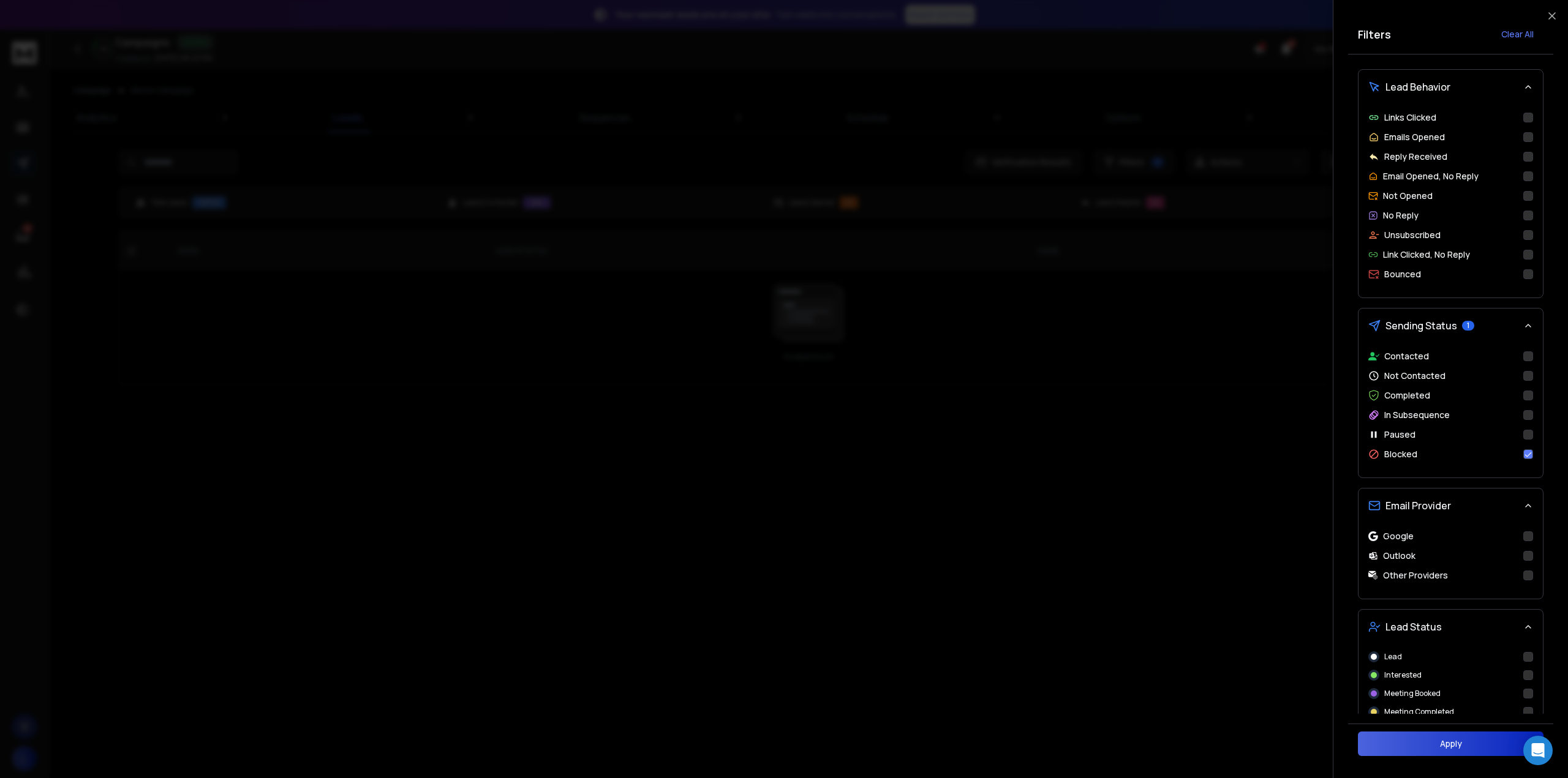
click at [1495, 458] on div "Blocked" at bounding box center [1450, 454] width 165 height 13
click at [1523, 457] on button "Blocked" at bounding box center [1528, 454] width 9 height 9
click at [1459, 753] on button "Apply" at bounding box center [1450, 743] width 185 height 24
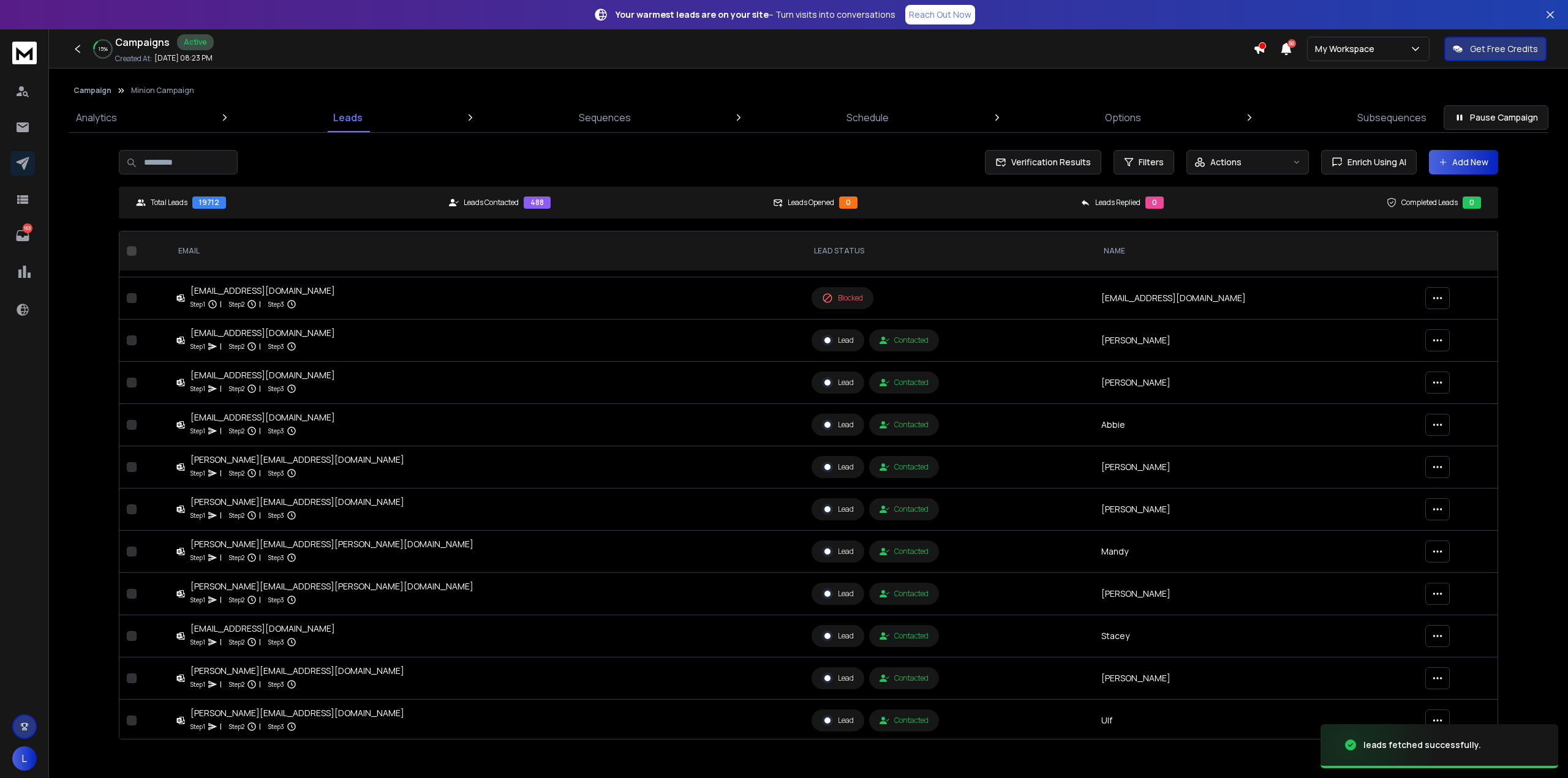
scroll to position [612, 0]
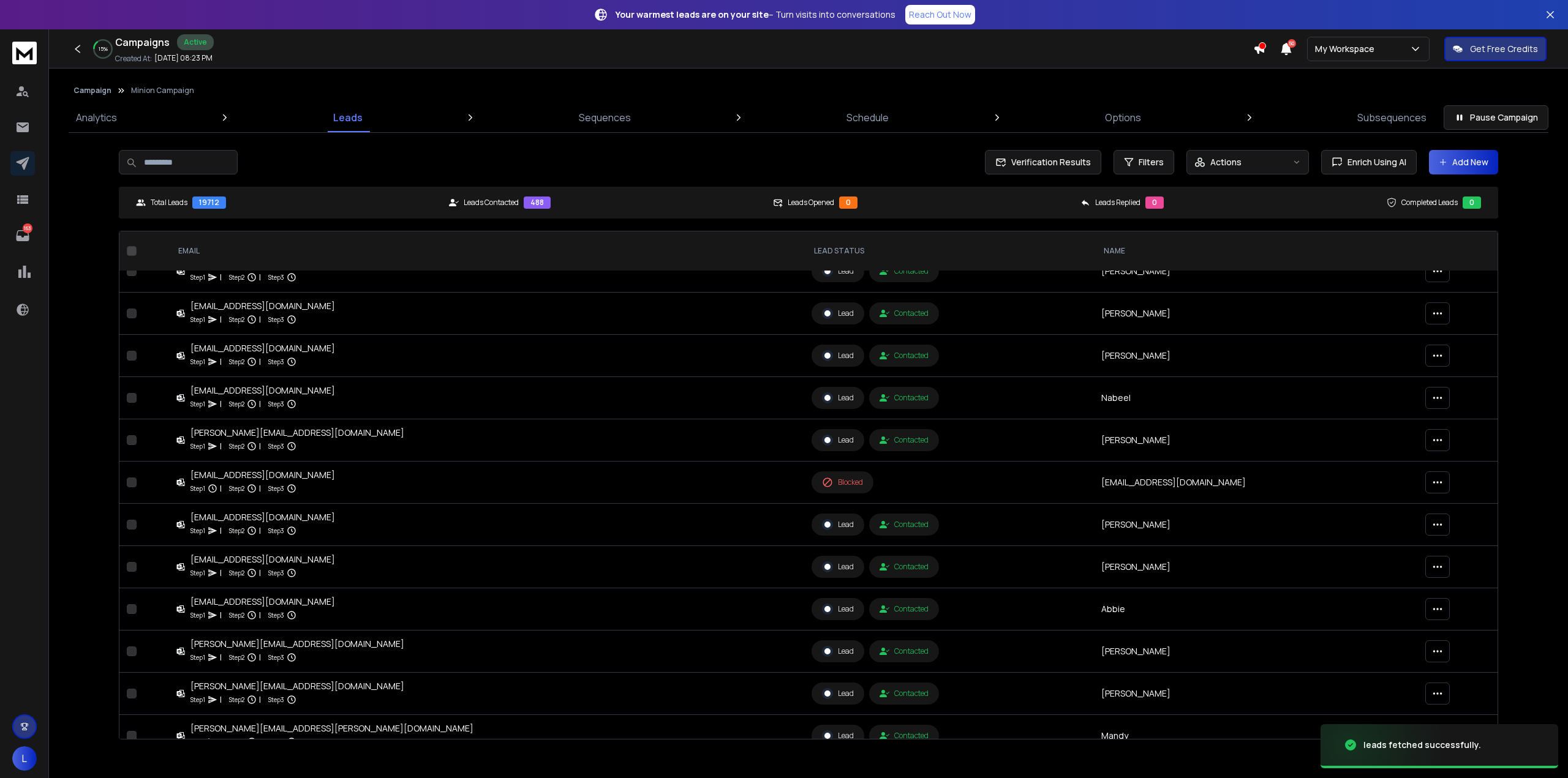
click at [812, 481] on div "Blocked" at bounding box center [842, 482] width 62 height 22
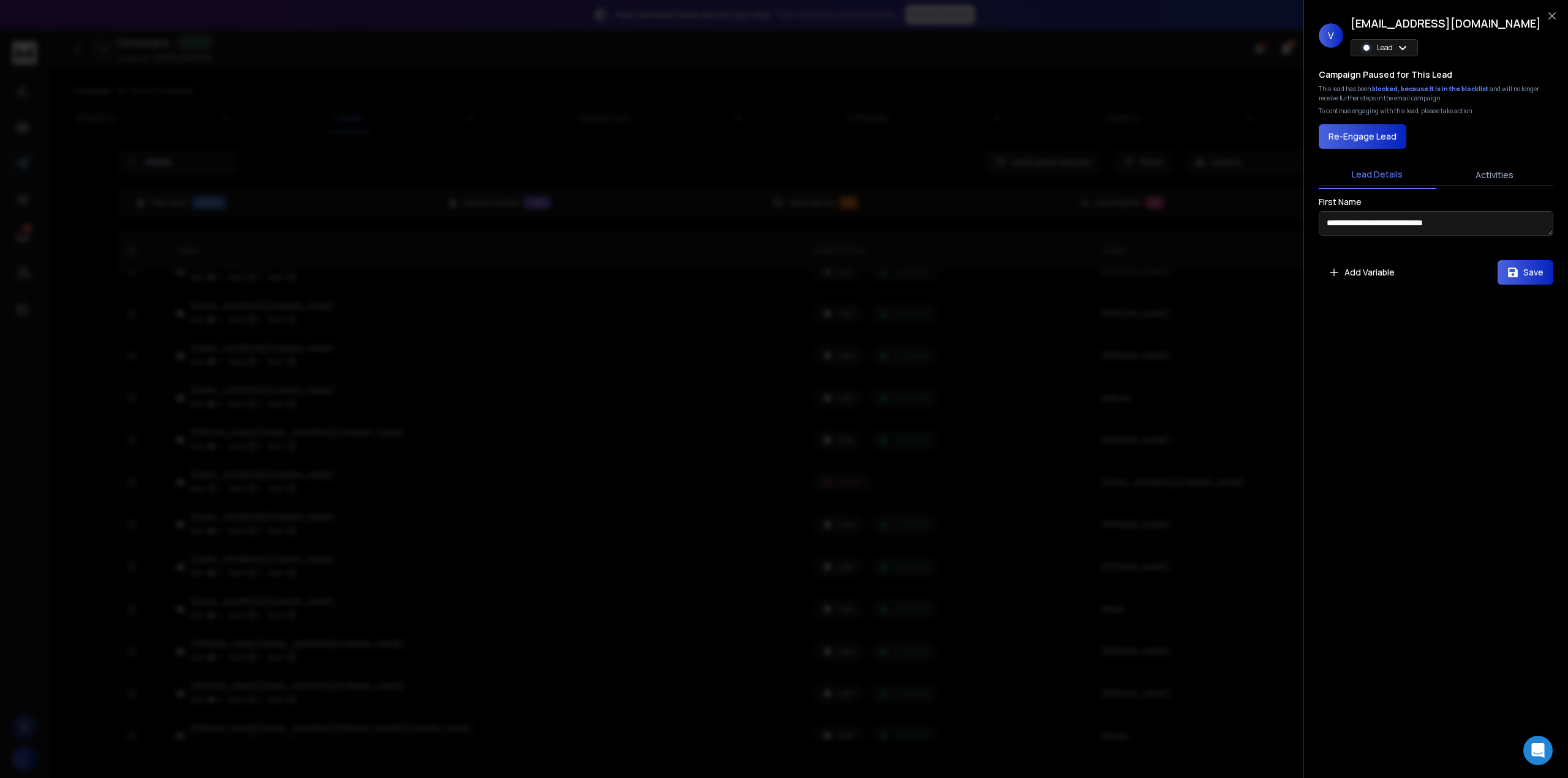
click at [1469, 84] on span "blocked, because it is in the blocklist" at bounding box center [1430, 88] width 118 height 9
click at [1452, 87] on span "blocked, because it is in the blocklist" at bounding box center [1430, 88] width 118 height 9
click at [942, 262] on div at bounding box center [784, 389] width 1568 height 778
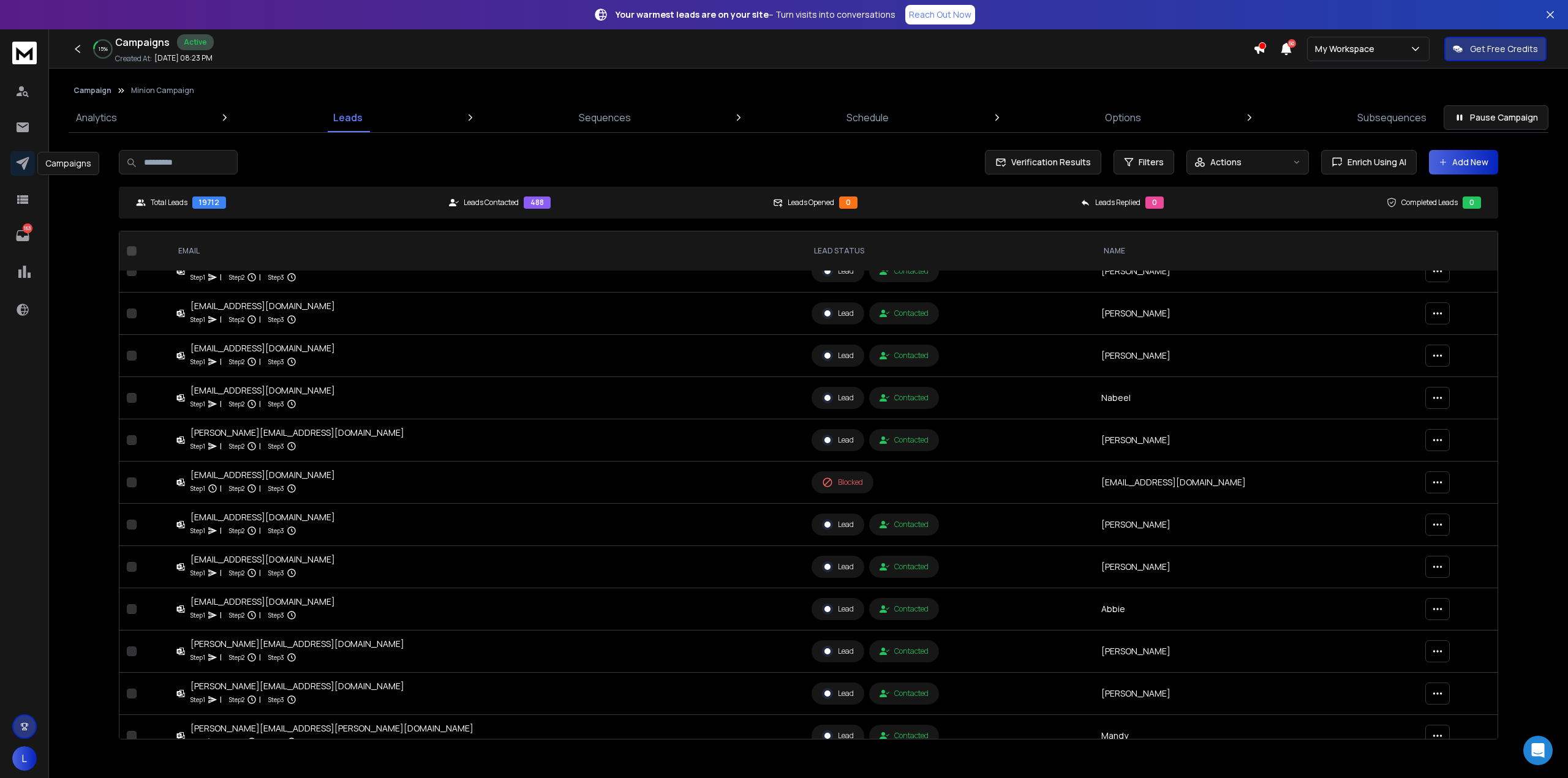
click at [15, 166] on icon at bounding box center [22, 163] width 15 height 15
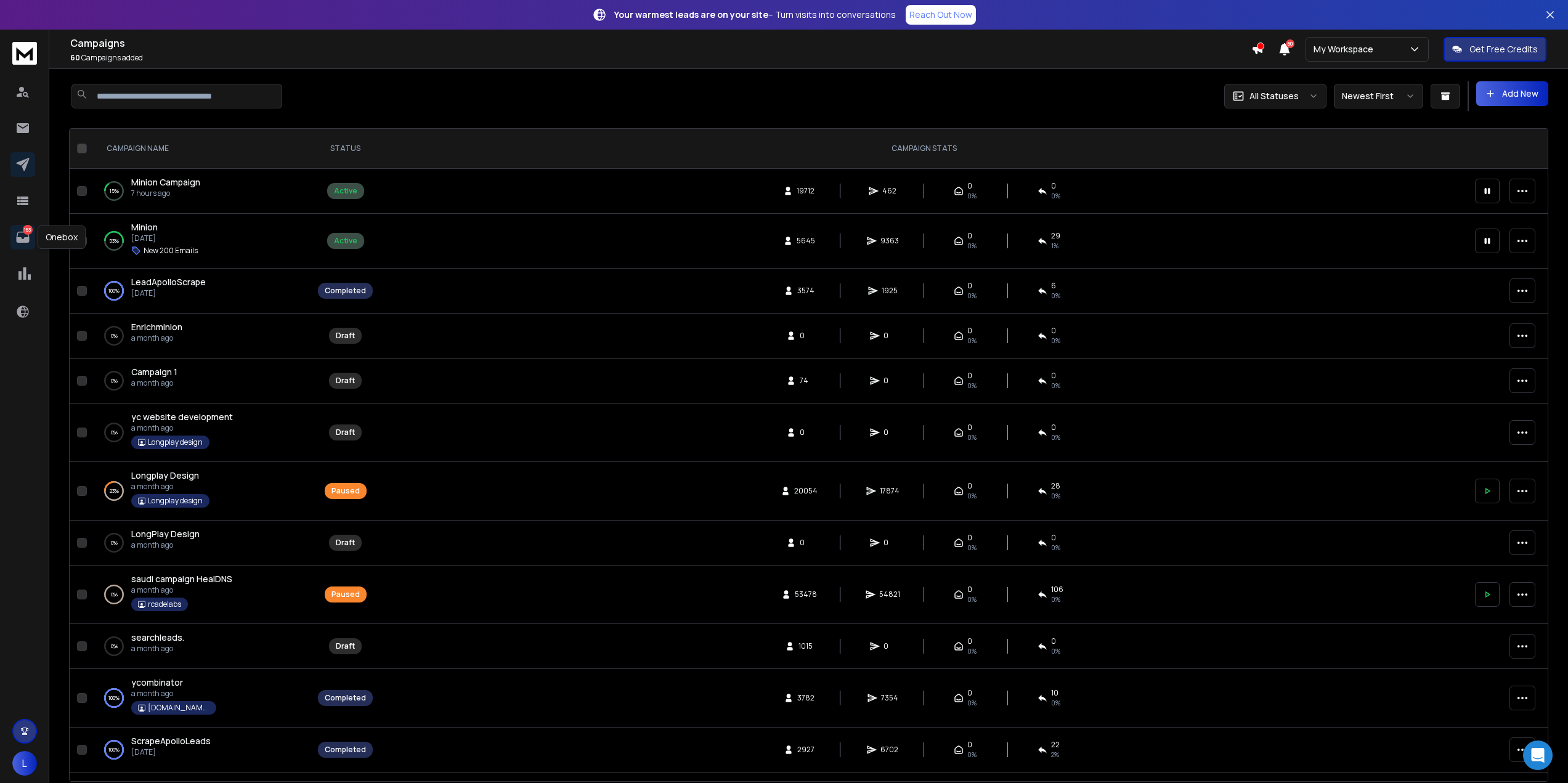
click at [18, 230] on icon at bounding box center [22, 237] width 15 height 15
